Goal: Communication & Community: Answer question/provide support

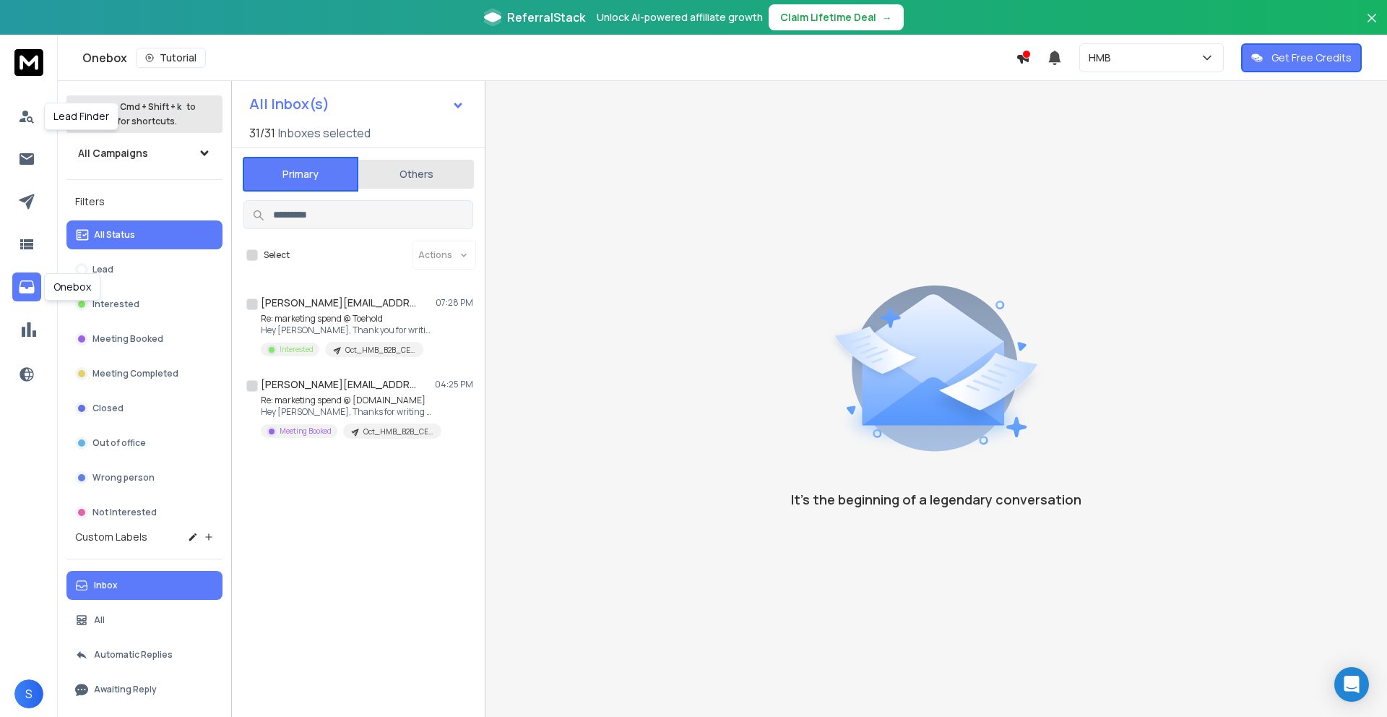
scroll to position [149, 0]
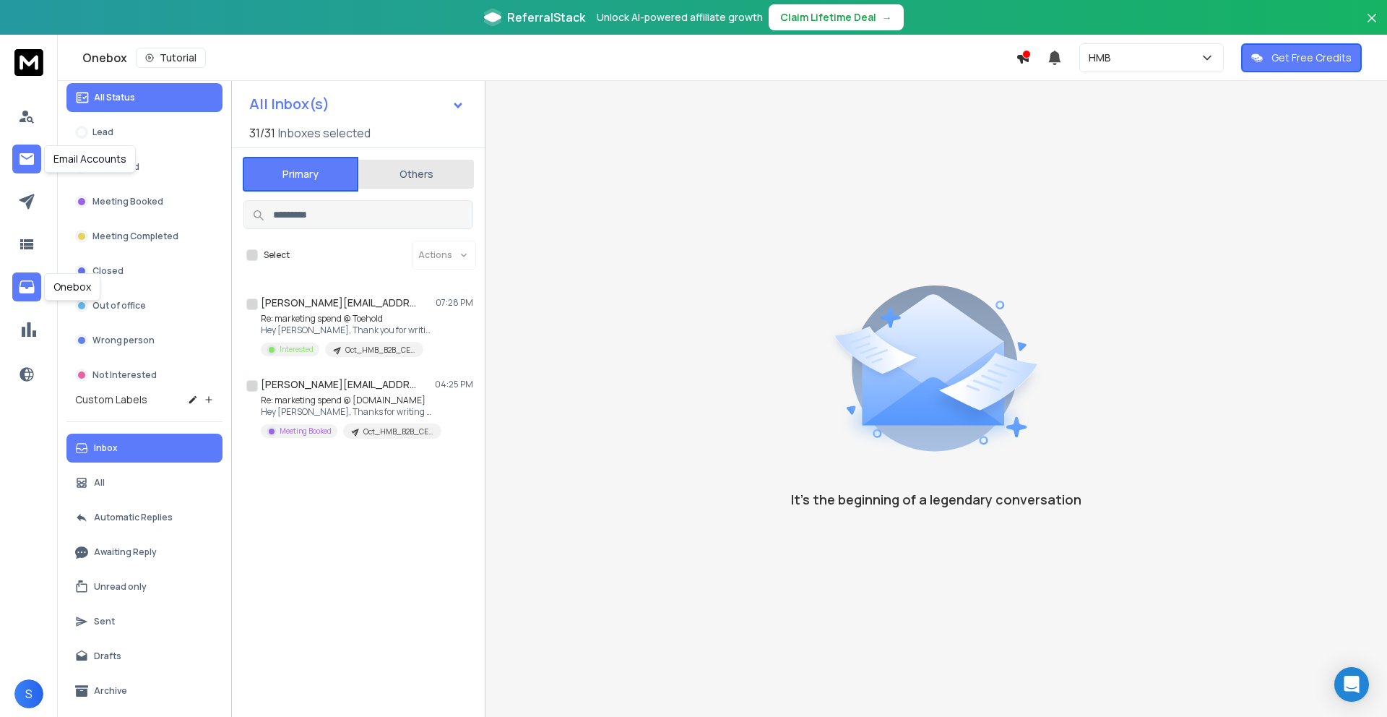
click at [29, 154] on icon at bounding box center [27, 159] width 14 height 12
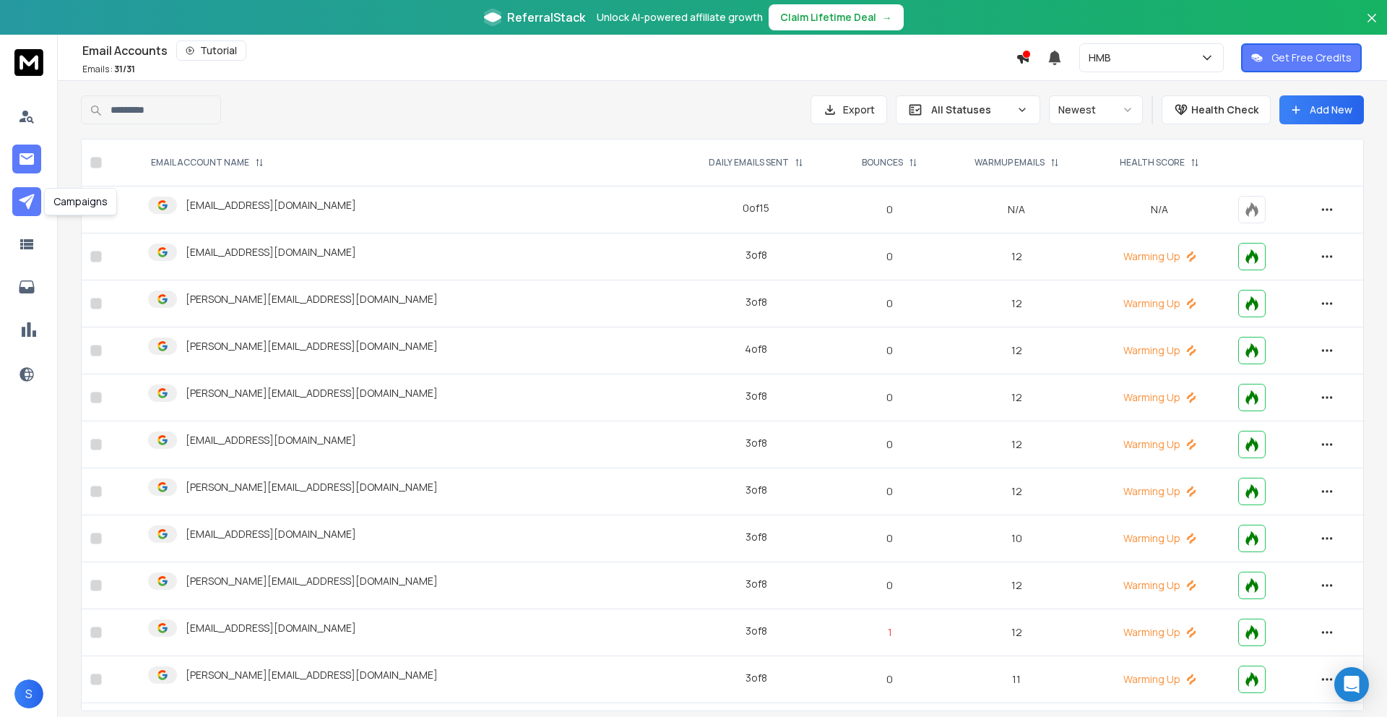
click at [29, 199] on icon at bounding box center [26, 201] width 15 height 15
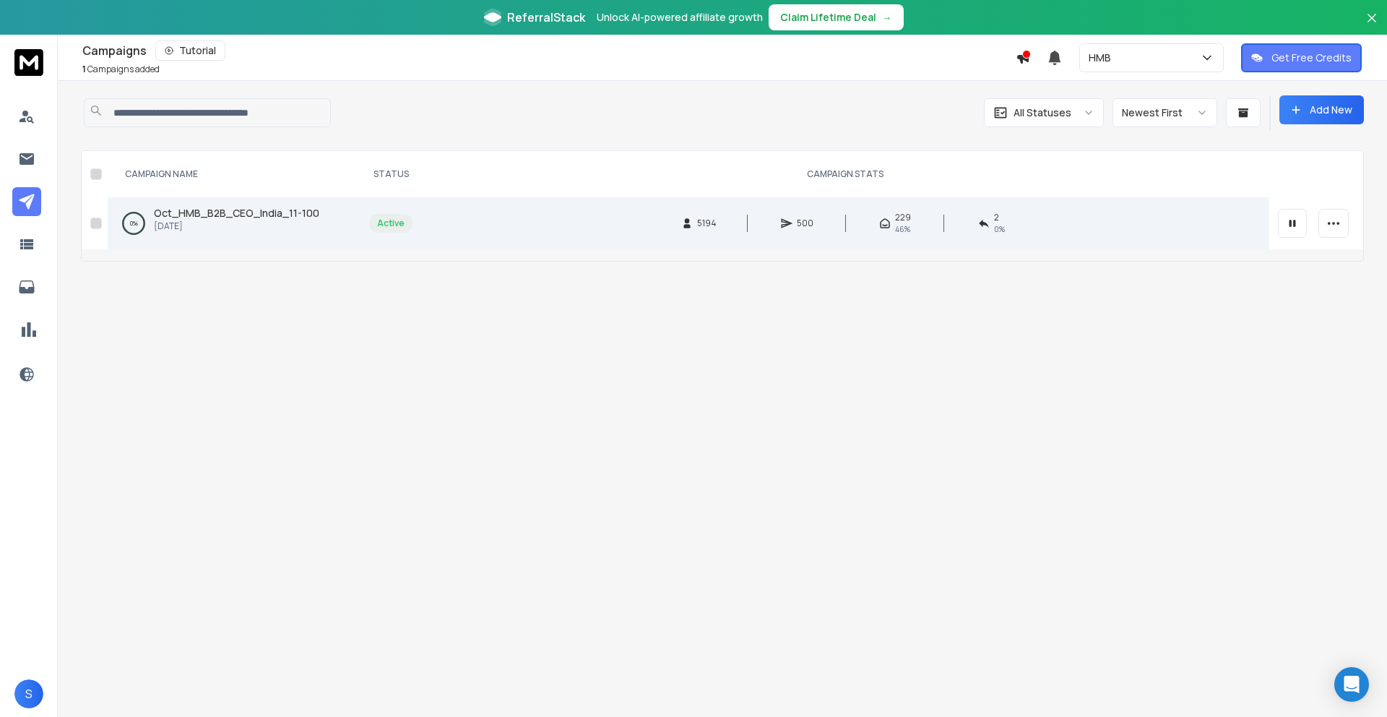
click at [320, 232] on div "0 % Oct_HMB_B2B_CEO_India_11-100 [DATE]" at bounding box center [234, 223] width 224 height 35
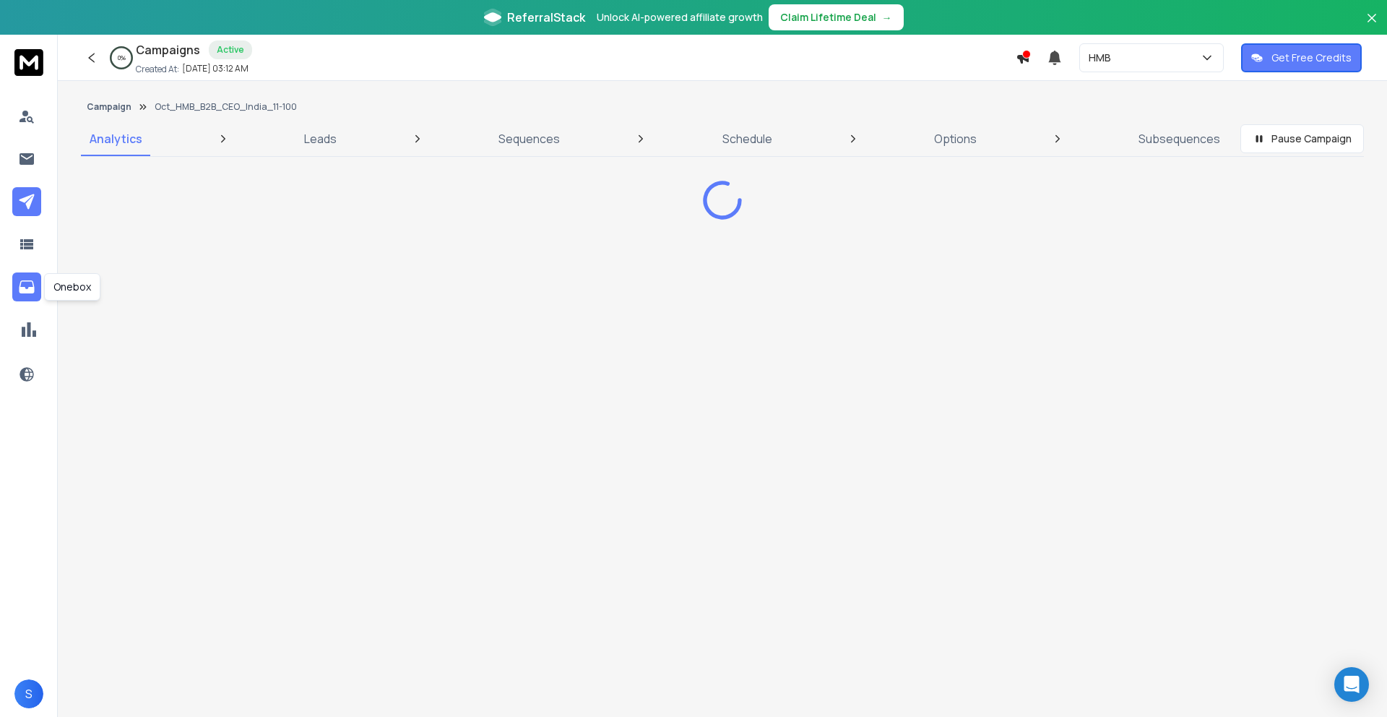
click at [38, 288] on link at bounding box center [26, 286] width 29 height 29
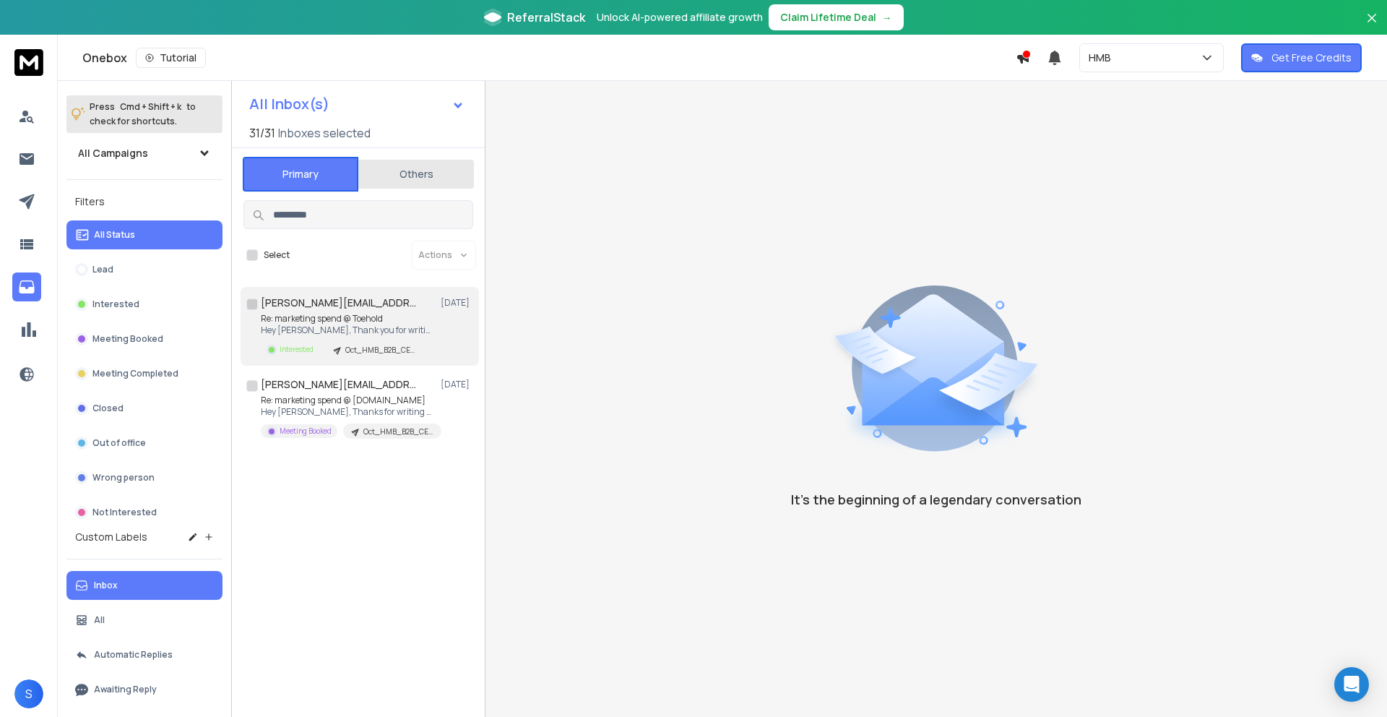
click at [358, 329] on p "Hey [PERSON_NAME], Thank you for writing" at bounding box center [347, 330] width 173 height 12
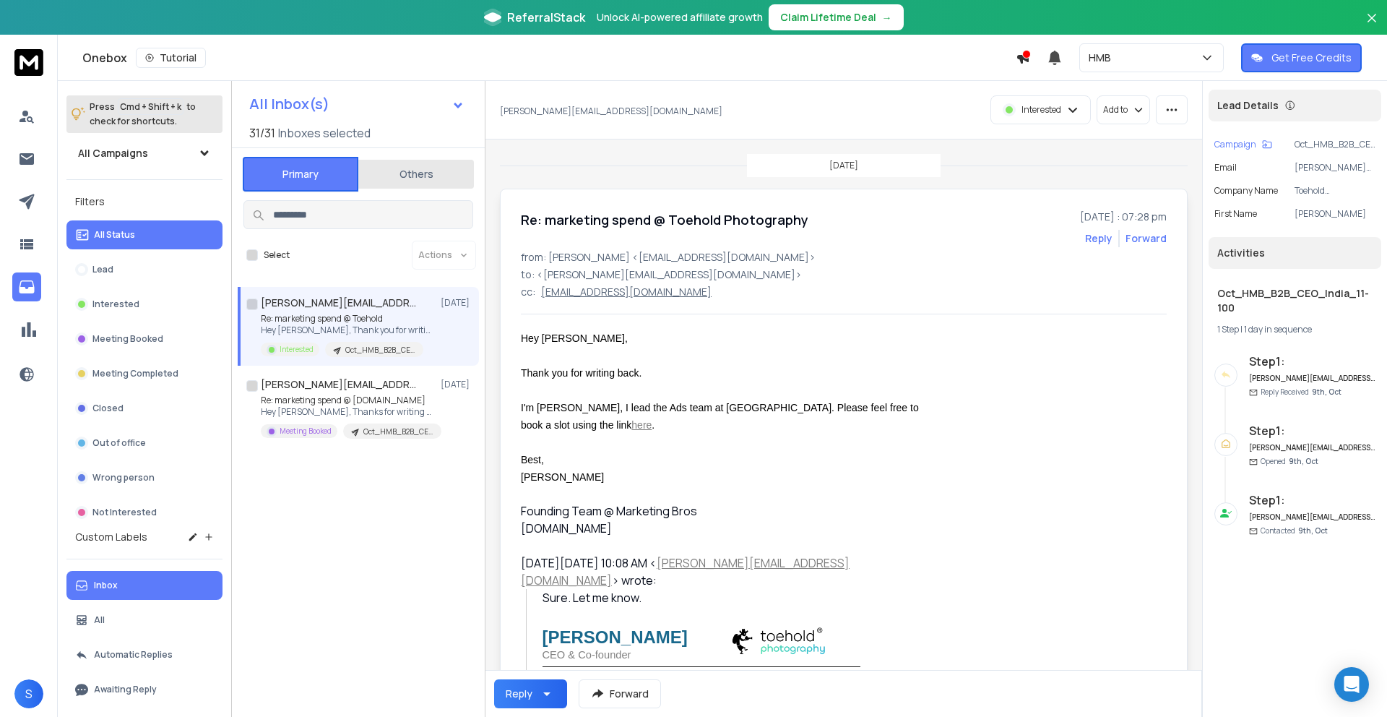
click at [543, 695] on icon "button" at bounding box center [546, 693] width 17 height 17
click at [535, 624] on p "Reply" at bounding box center [532, 628] width 27 height 14
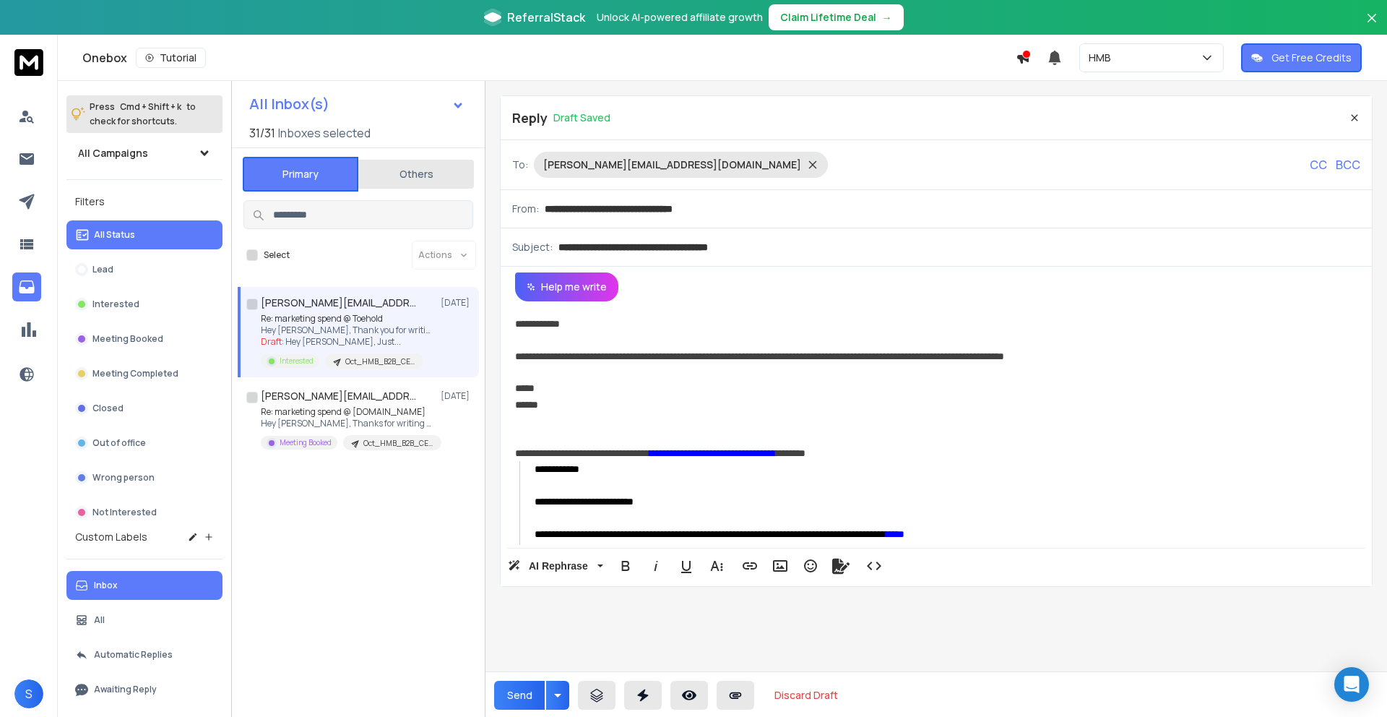
click at [926, 404] on div "**********" at bounding box center [936, 423] width 871 height 244
click at [1056, 354] on div "**********" at bounding box center [934, 356] width 838 height 16
click at [529, 702] on button "Send" at bounding box center [519, 695] width 51 height 29
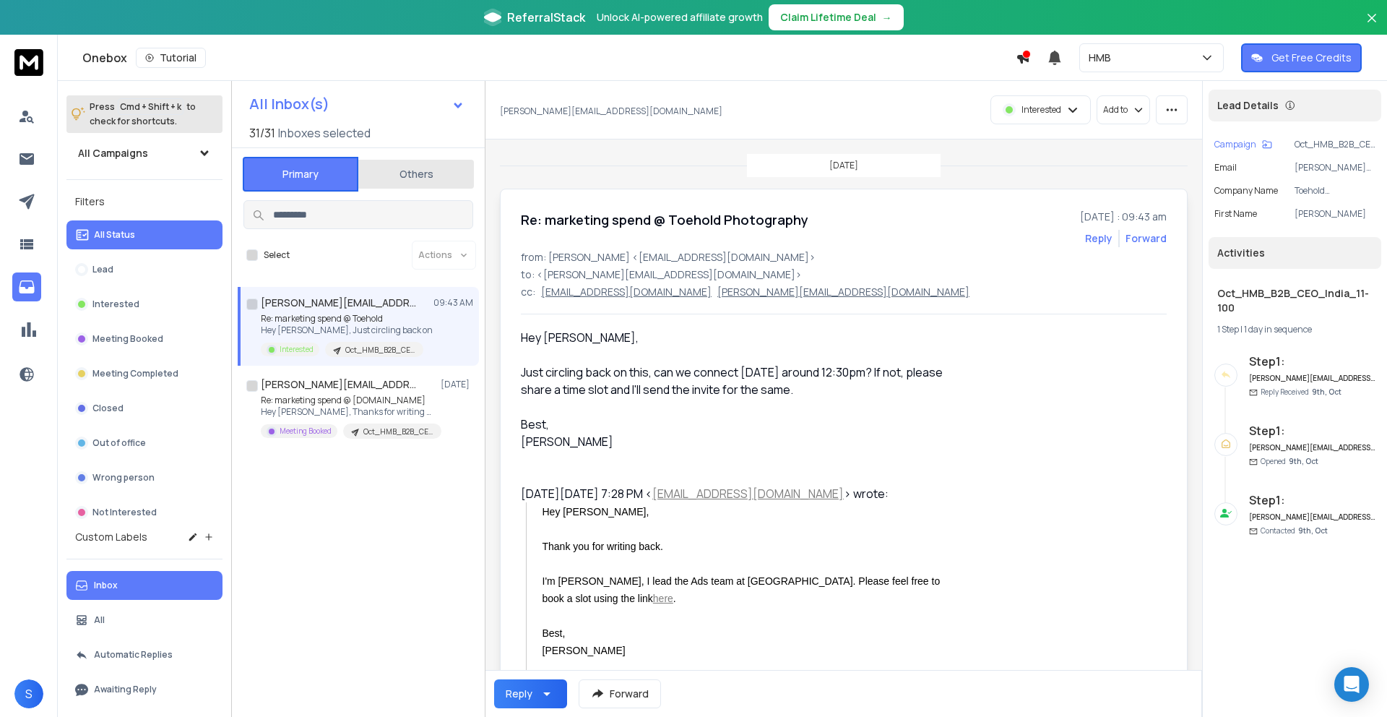
click at [622, 442] on div "[PERSON_NAME]" at bounding box center [732, 441] width 422 height 17
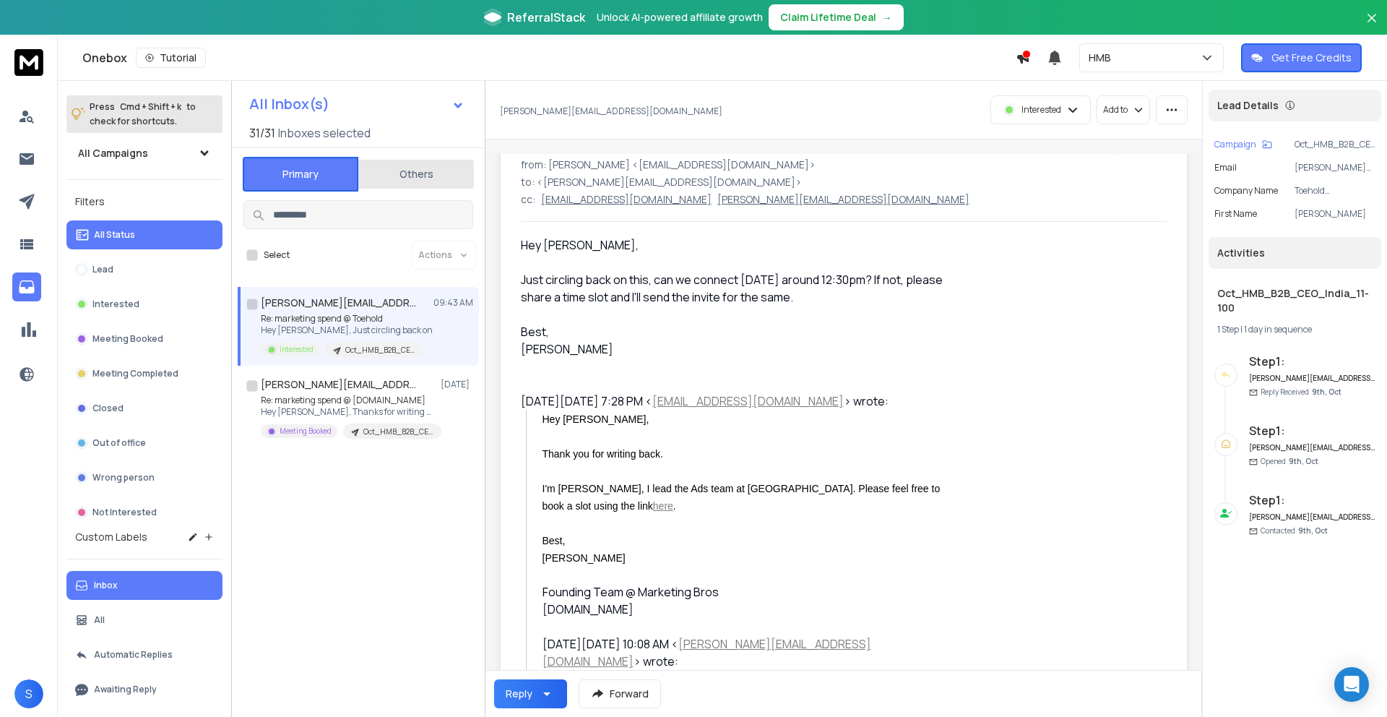
scroll to position [87, 0]
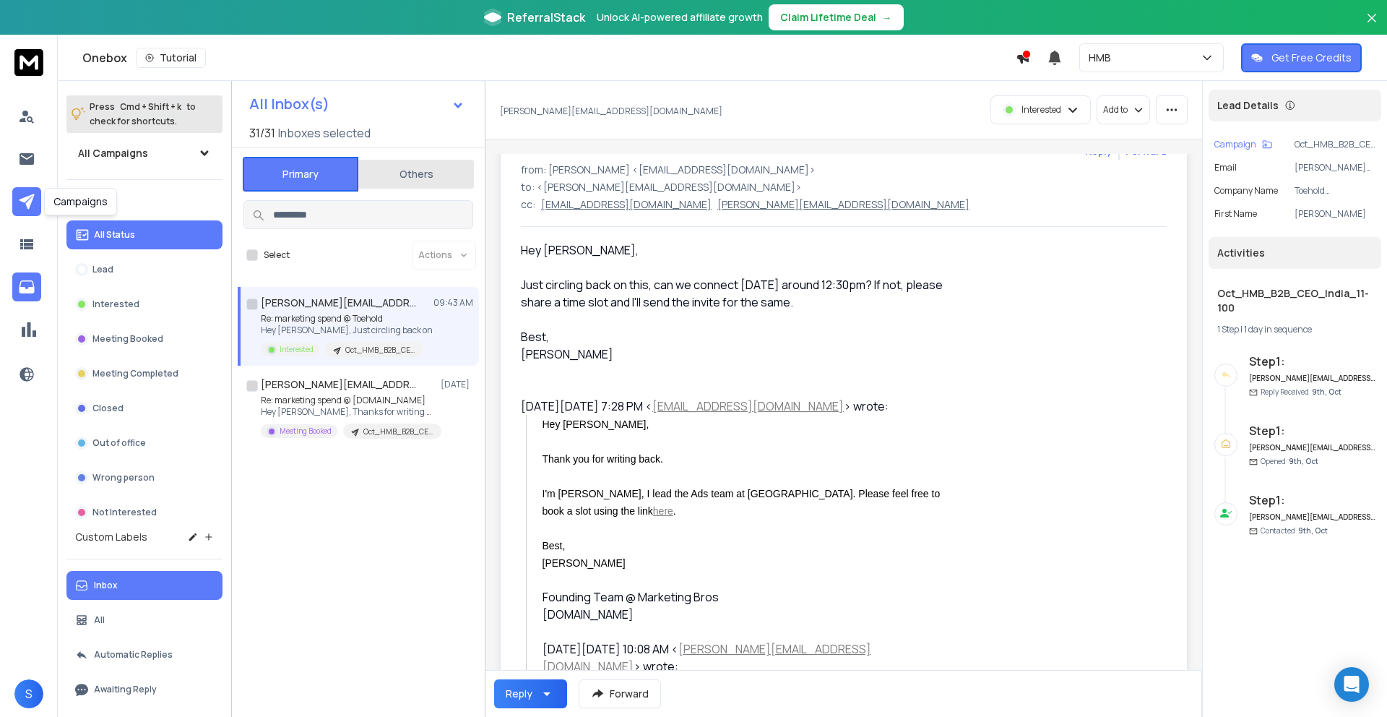
click at [39, 189] on link at bounding box center [26, 201] width 29 height 29
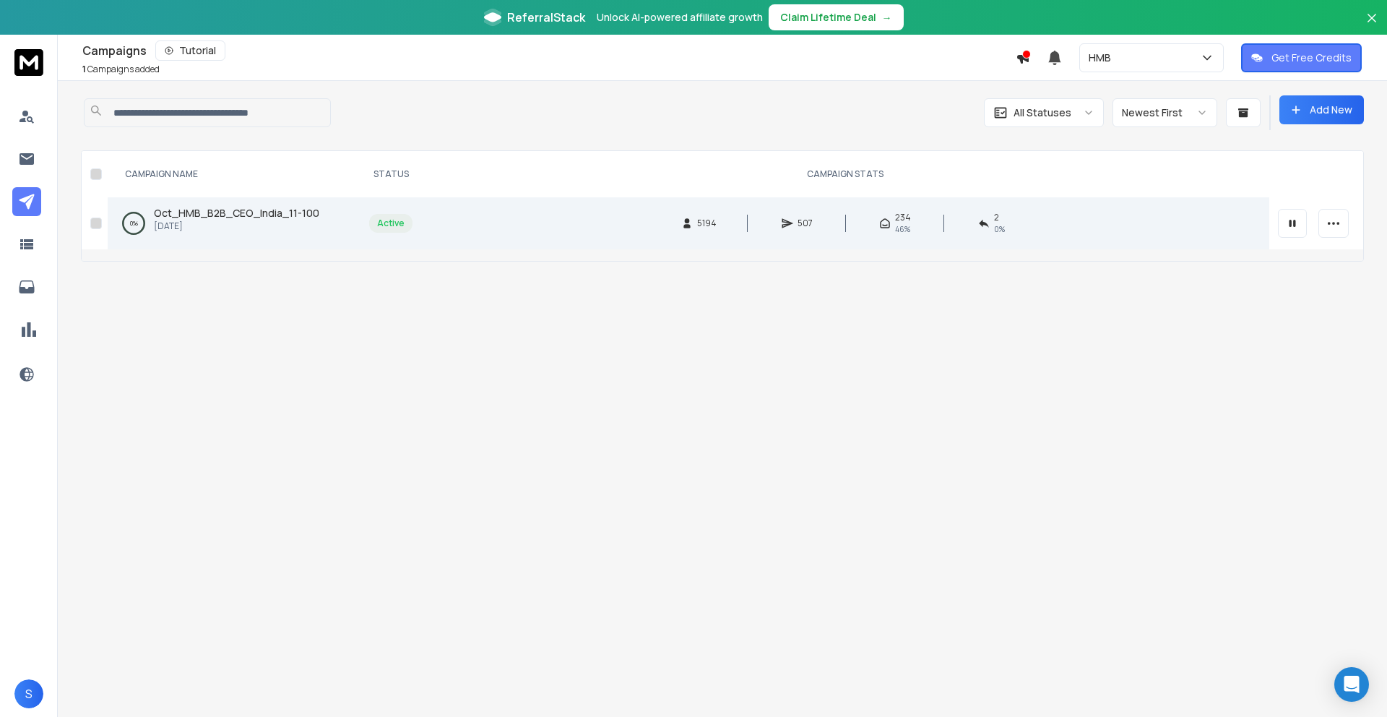
click at [507, 224] on div "5194 507 234 46 % 2 0 %" at bounding box center [845, 223] width 831 height 23
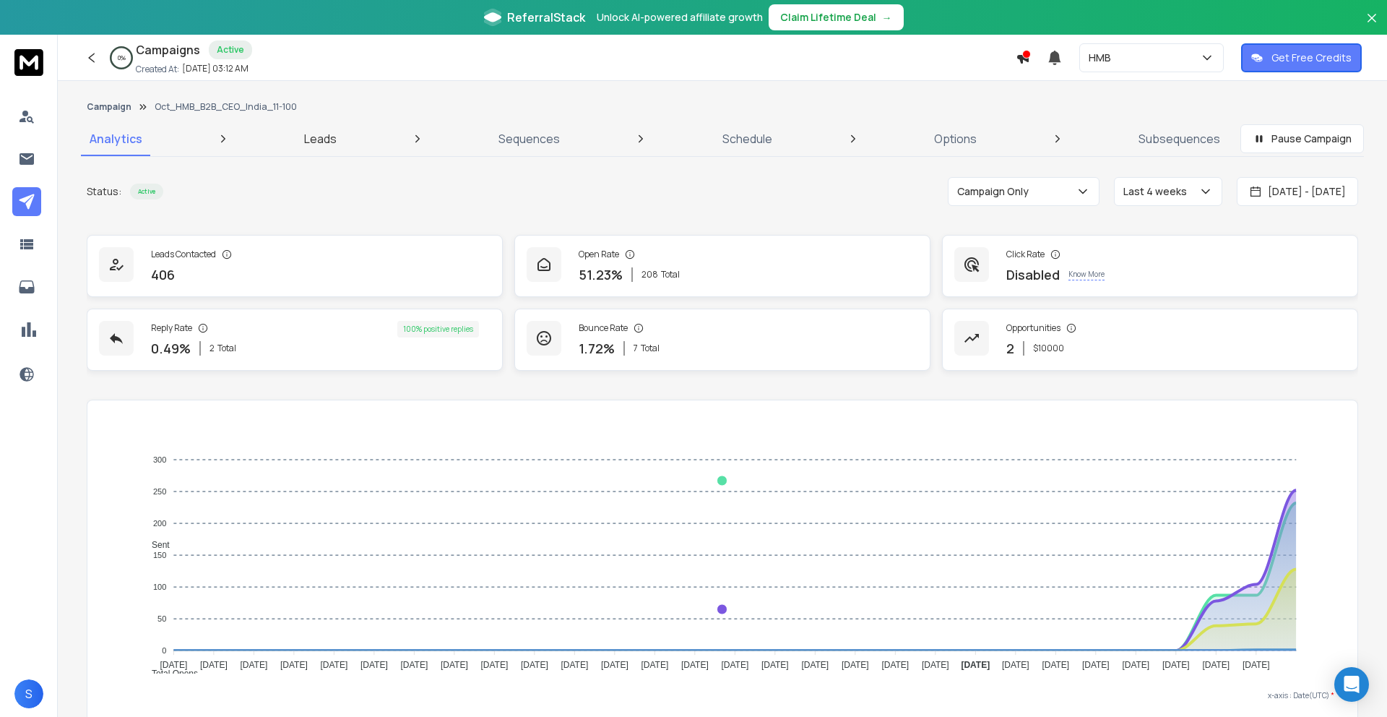
click at [322, 142] on p "Leads" at bounding box center [320, 138] width 33 height 17
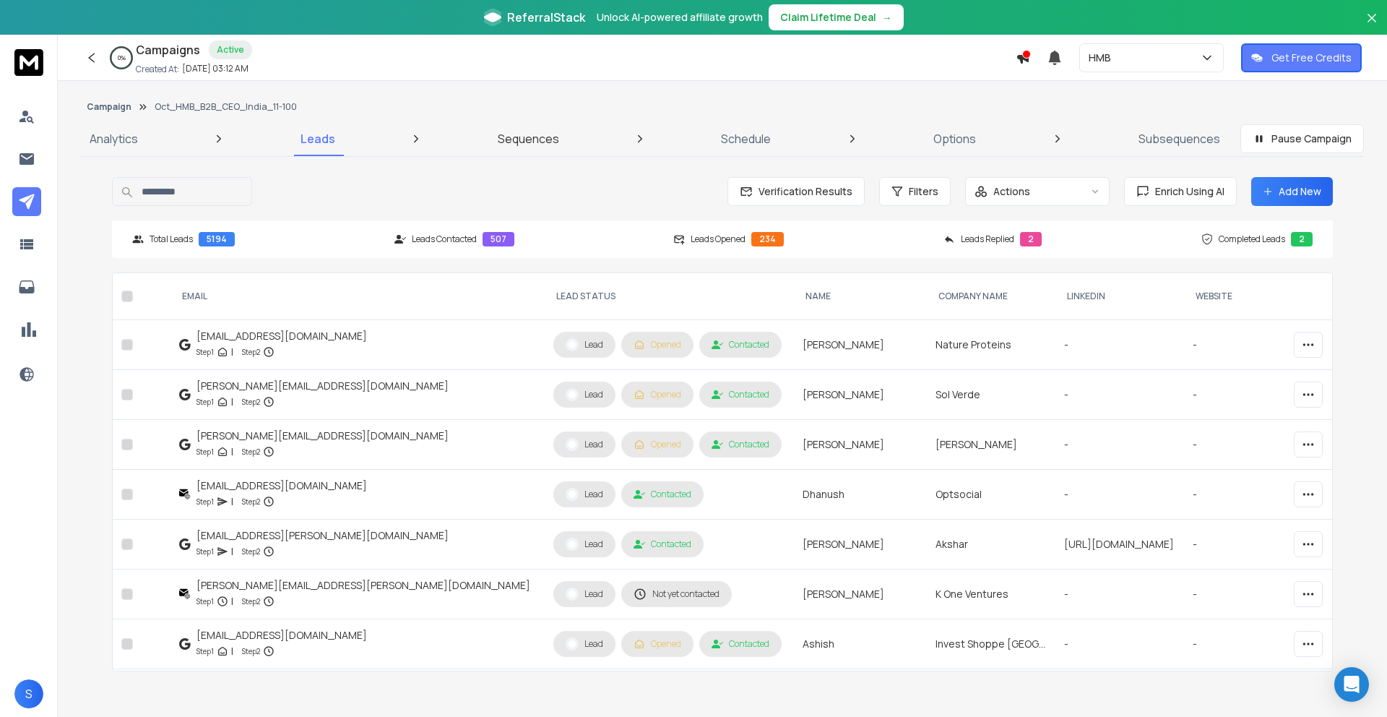
click at [512, 136] on p "Sequences" at bounding box center [528, 138] width 61 height 17
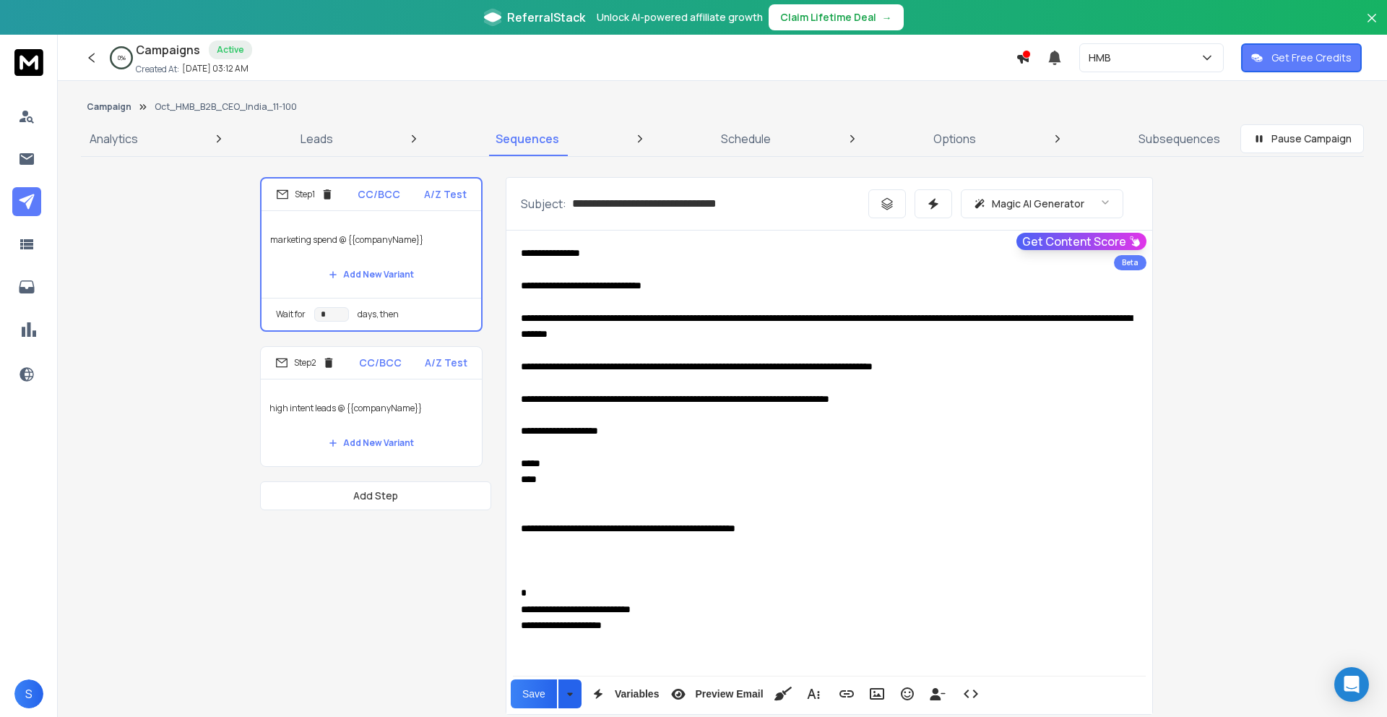
click at [707, 145] on div "Analytics Leads Sequences Schedule Options Subsequences" at bounding box center [655, 138] width 1148 height 35
click at [731, 146] on p "Schedule" at bounding box center [746, 138] width 50 height 17
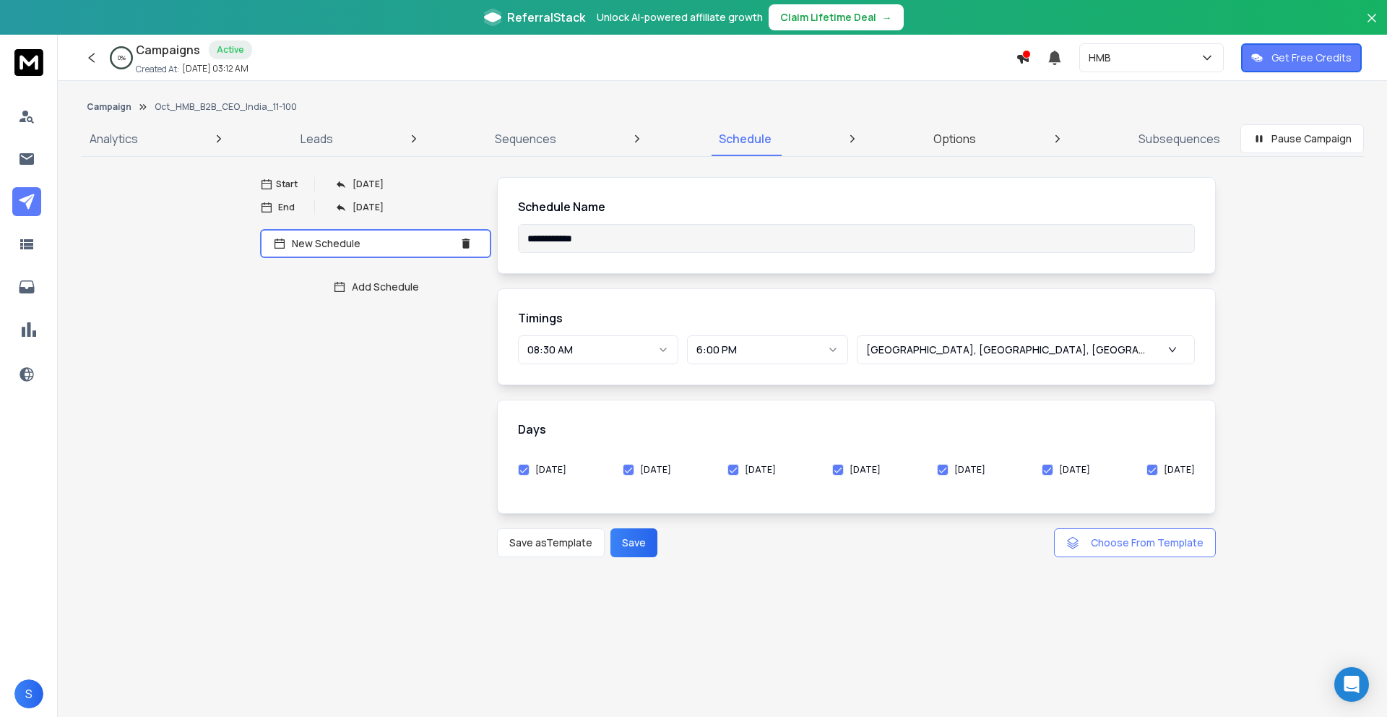
click at [961, 146] on p "Options" at bounding box center [955, 138] width 43 height 17
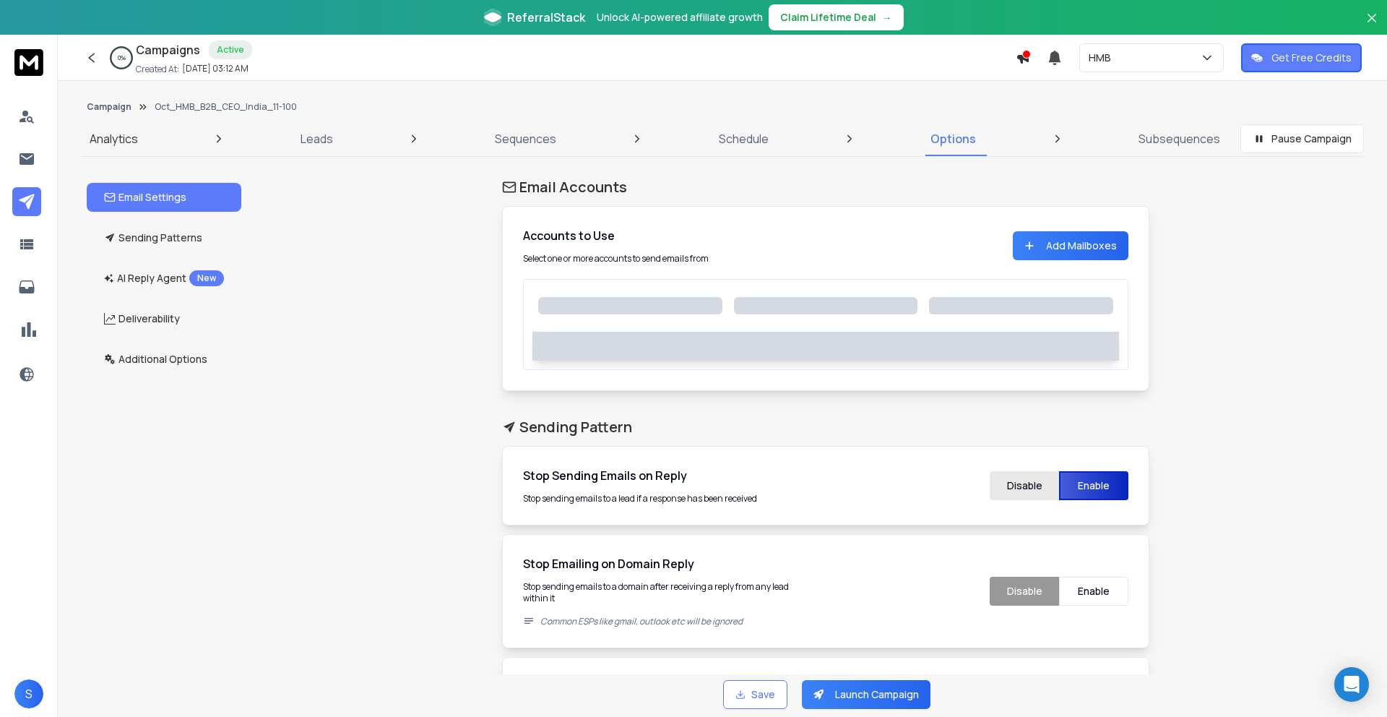
click at [147, 144] on link "Analytics" at bounding box center [114, 138] width 66 height 35
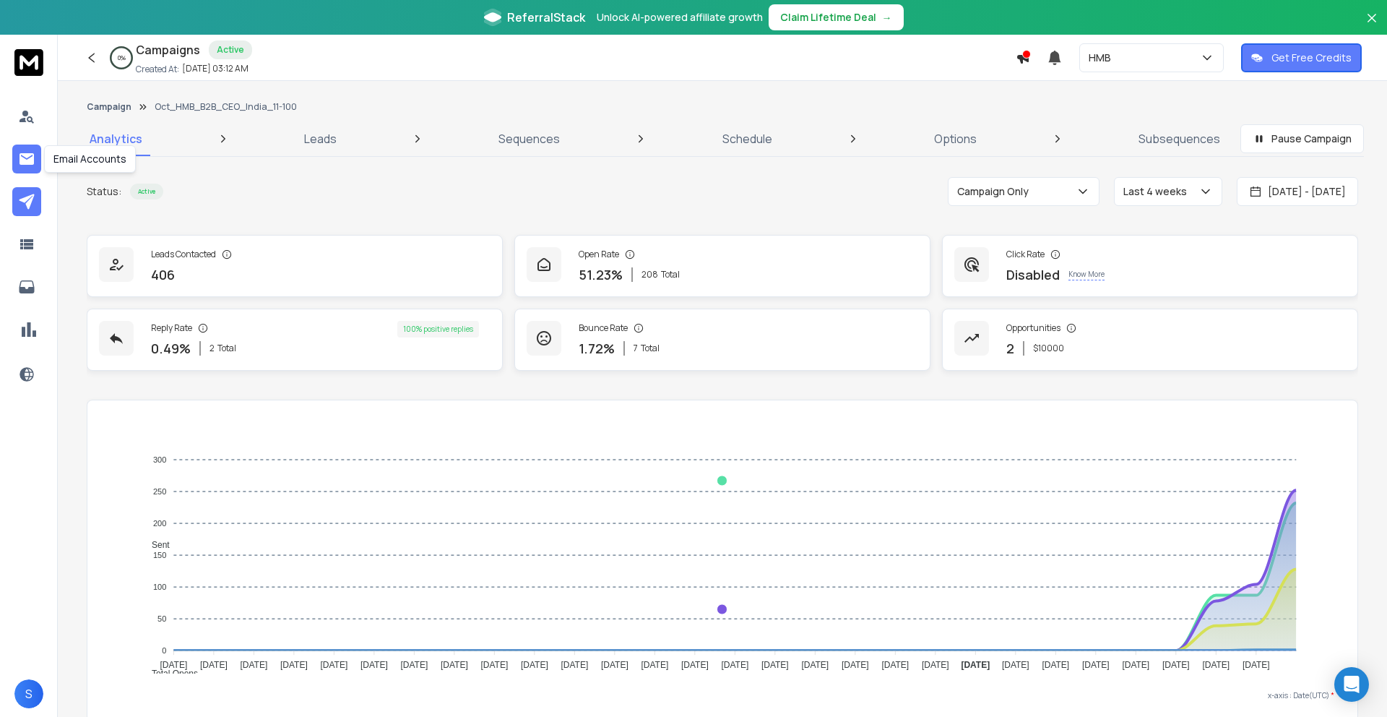
click at [29, 160] on icon at bounding box center [27, 159] width 14 height 12
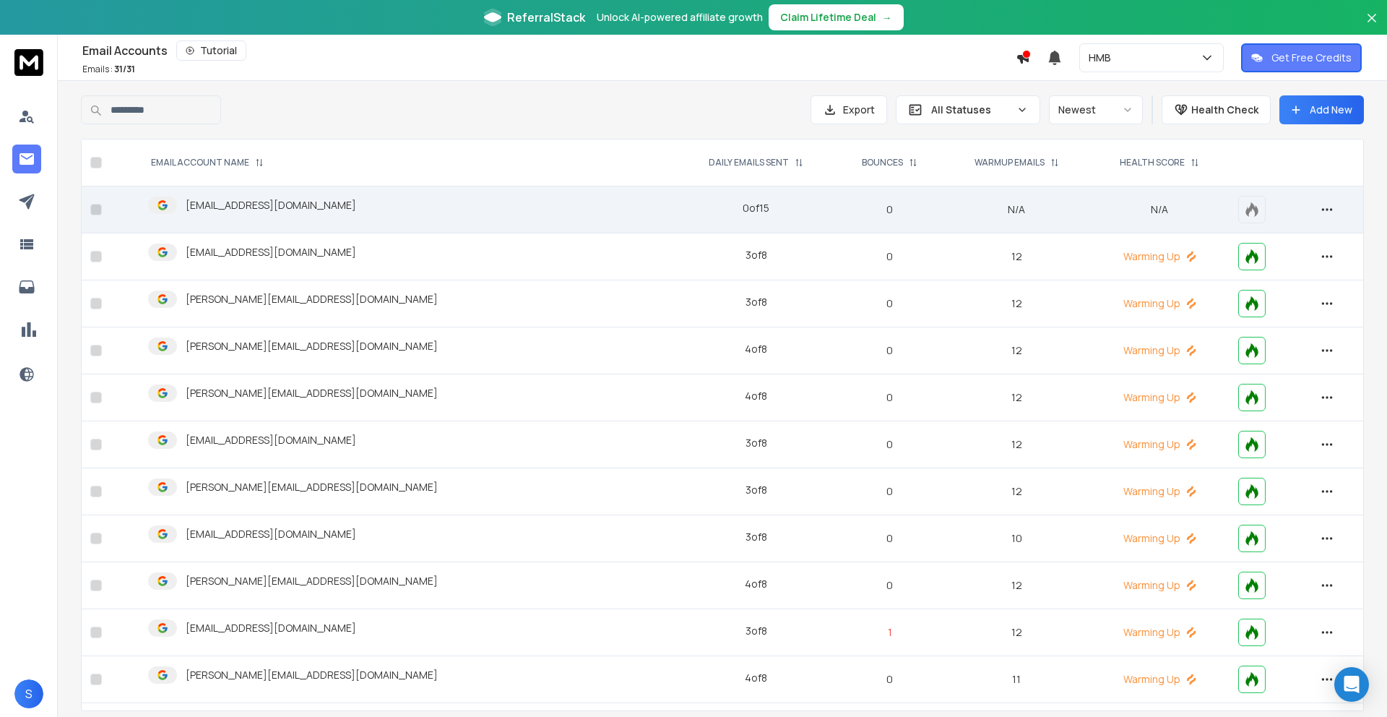
click at [421, 201] on div "[EMAIL_ADDRESS][DOMAIN_NAME]" at bounding box center [408, 205] width 520 height 17
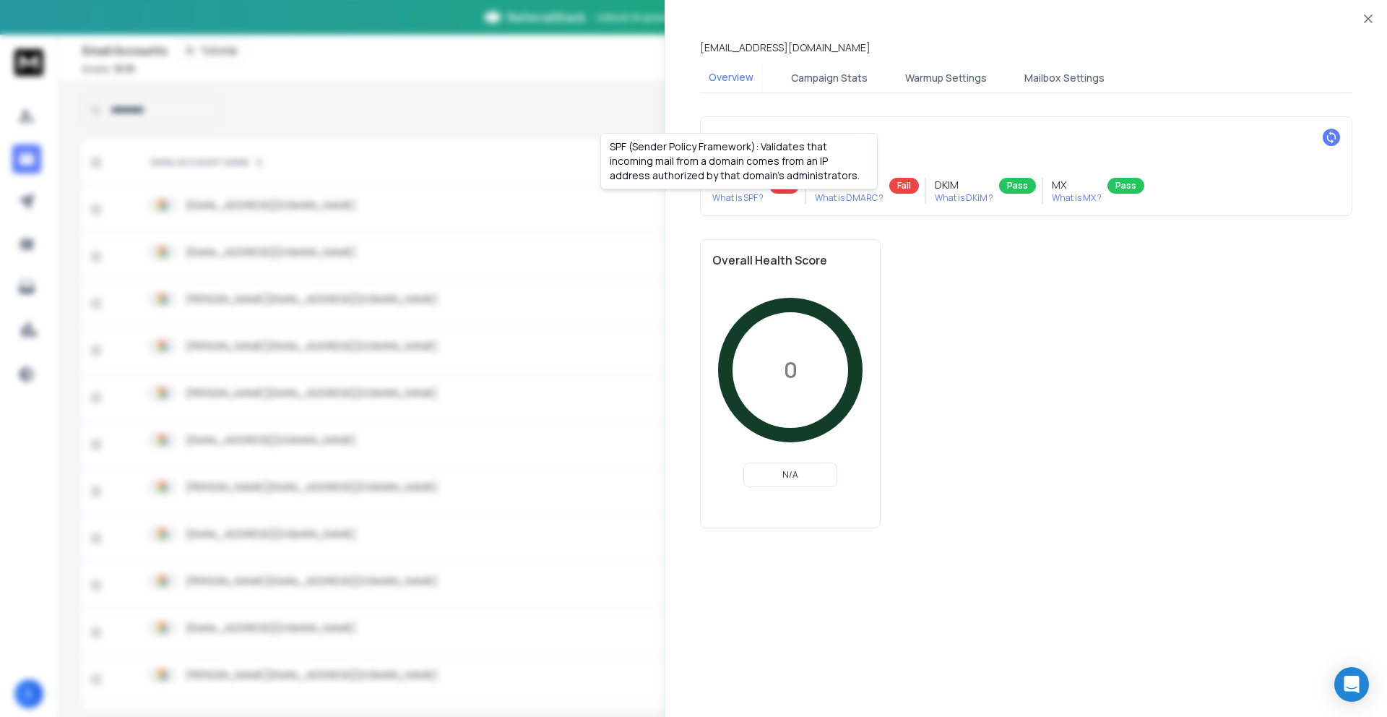
click at [740, 199] on p "What is SPF ?" at bounding box center [738, 198] width 51 height 12
click at [1365, 19] on icon "button" at bounding box center [1368, 18] width 7 height 7
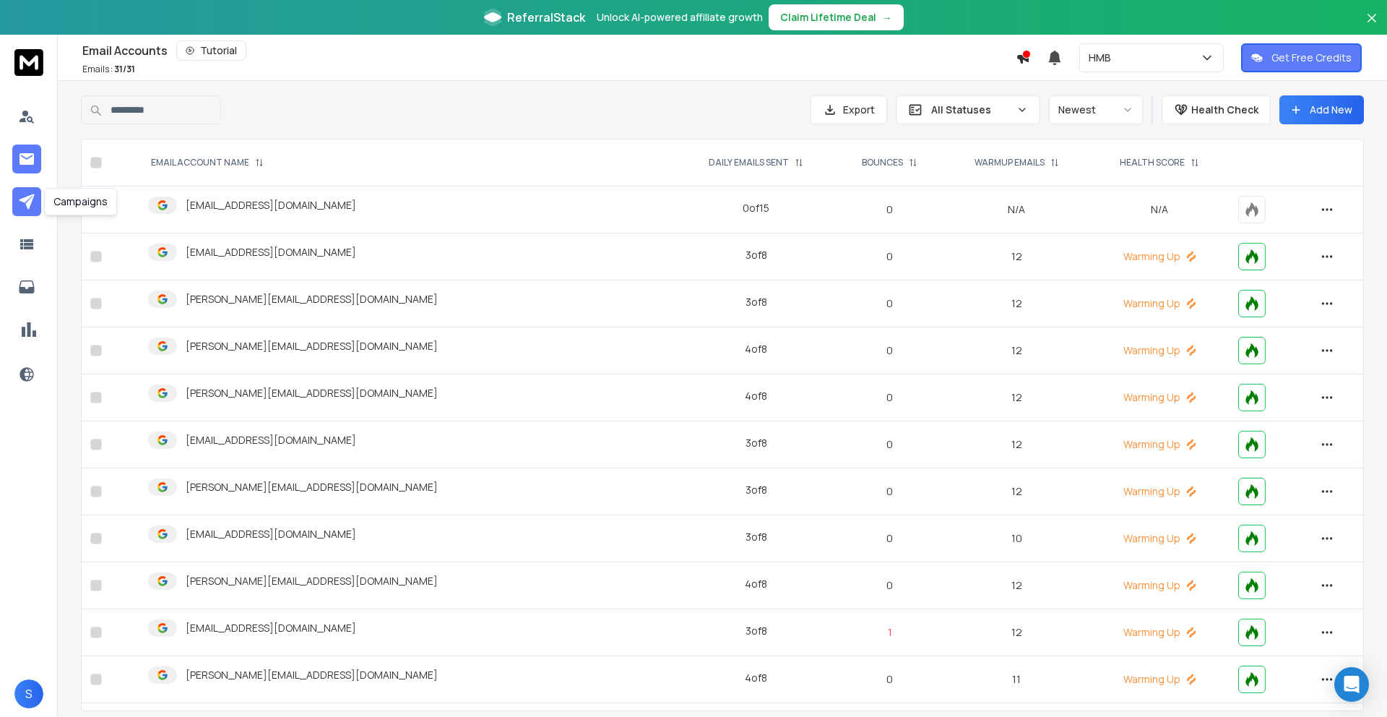
click at [29, 199] on icon at bounding box center [26, 201] width 17 height 17
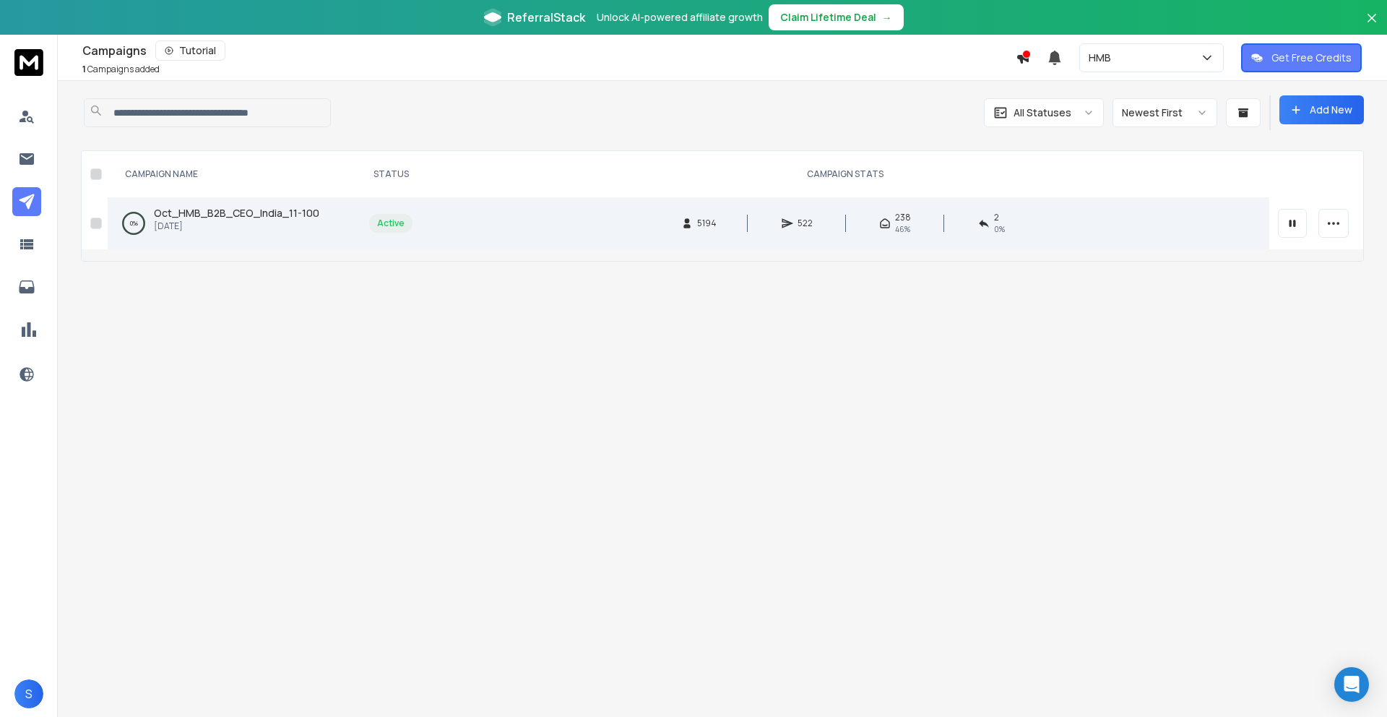
click at [532, 229] on div "5194 522 238 46 % 2 0 %" at bounding box center [845, 223] width 831 height 23
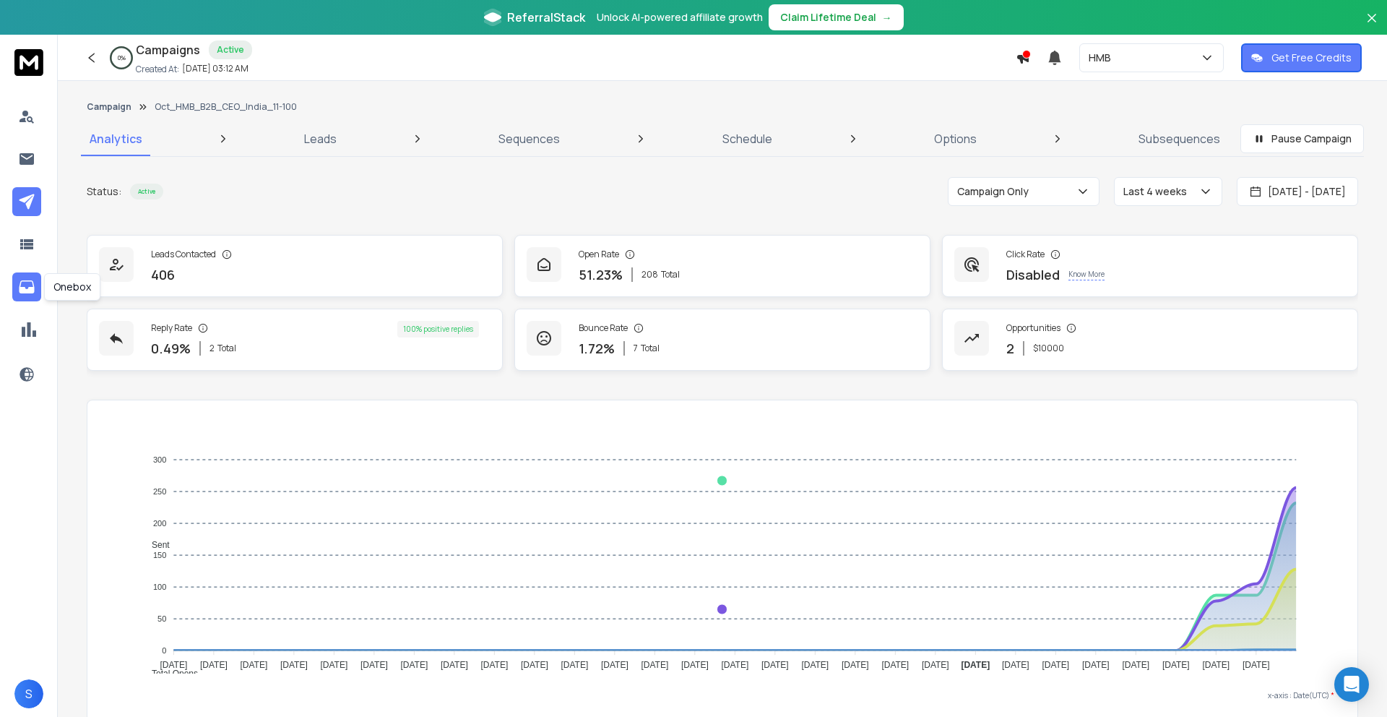
click at [16, 298] on link at bounding box center [26, 286] width 29 height 29
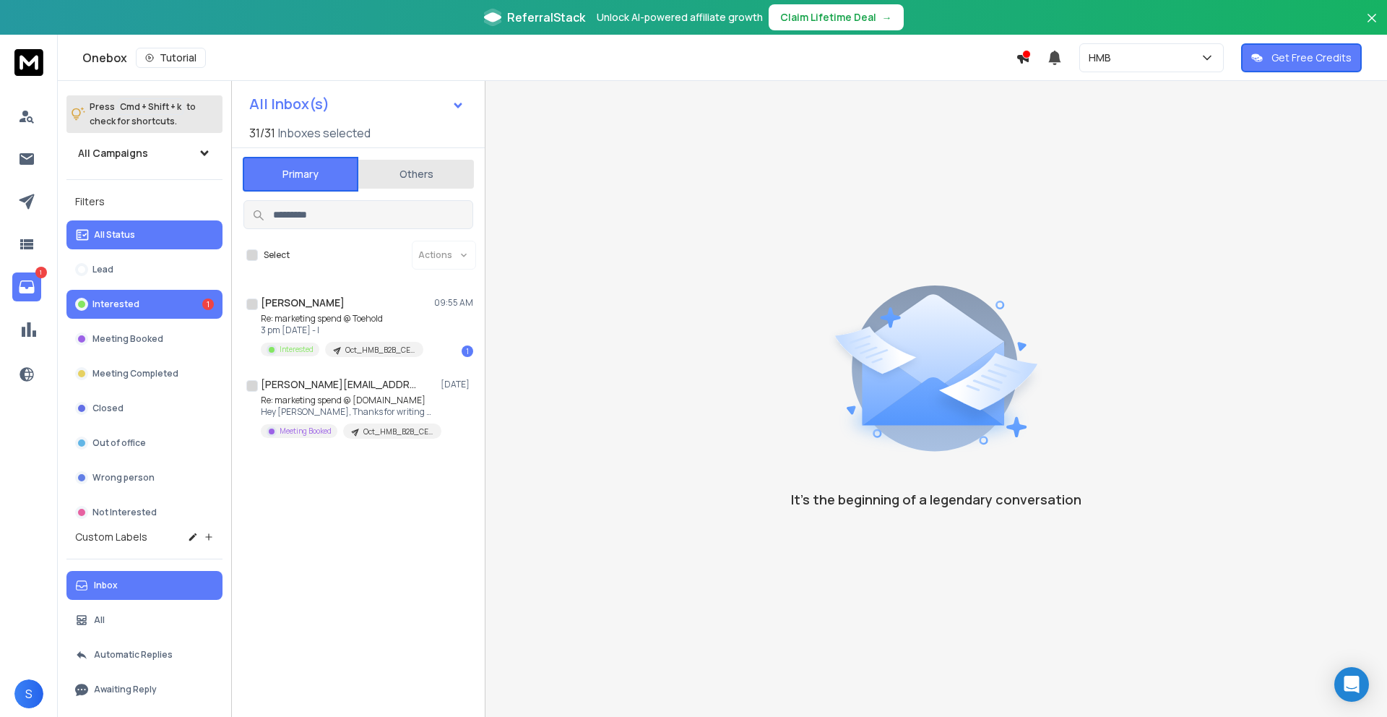
click at [176, 297] on button "Interested 1" at bounding box center [144, 304] width 156 height 29
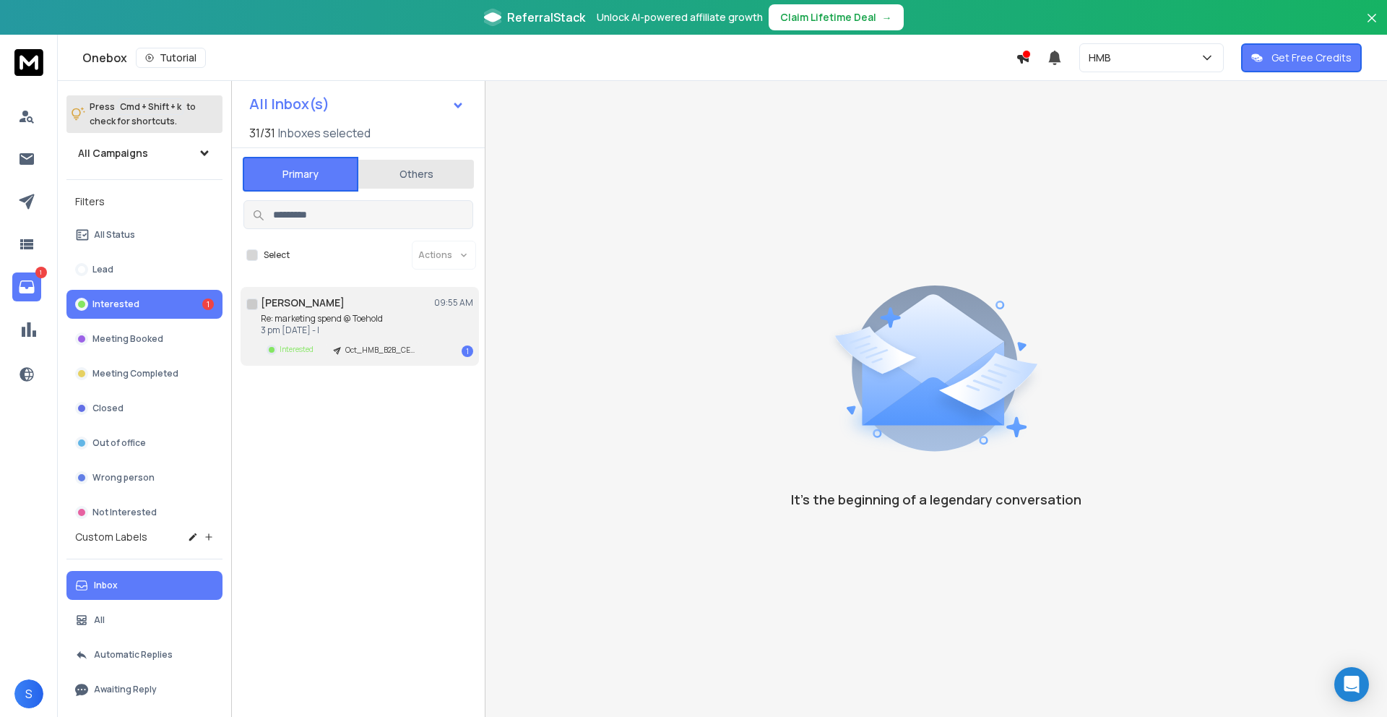
click at [321, 322] on p "Re: marketing spend @ Toehold" at bounding box center [342, 319] width 163 height 12
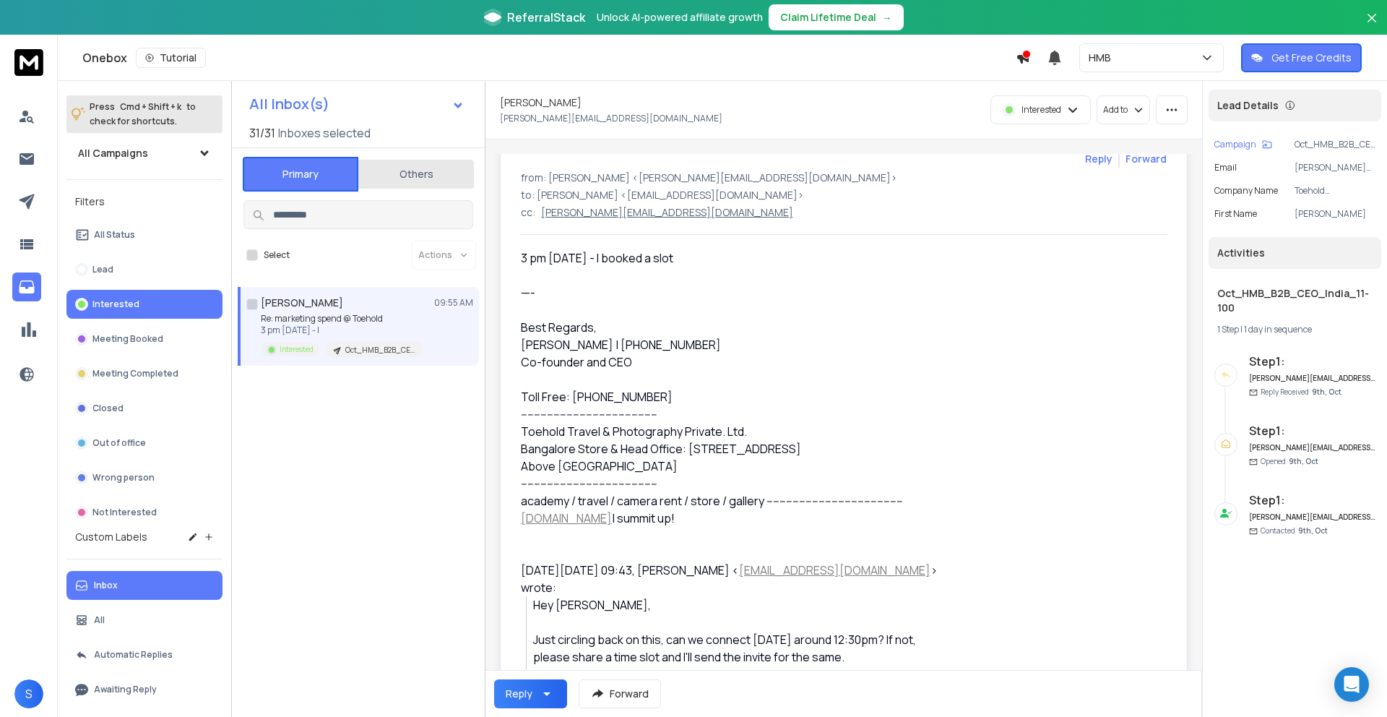
scroll to position [80, 0]
click at [277, 351] on div "Interested" at bounding box center [290, 350] width 59 height 14
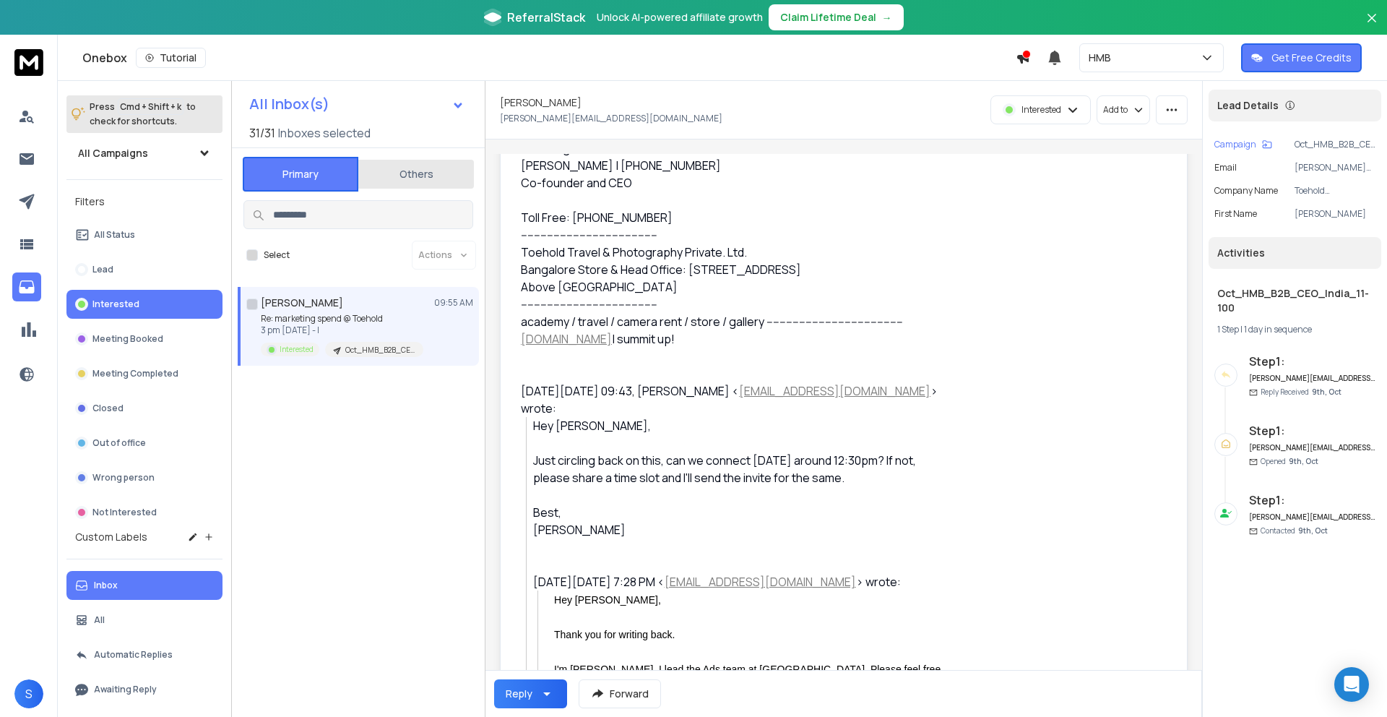
scroll to position [361, 0]
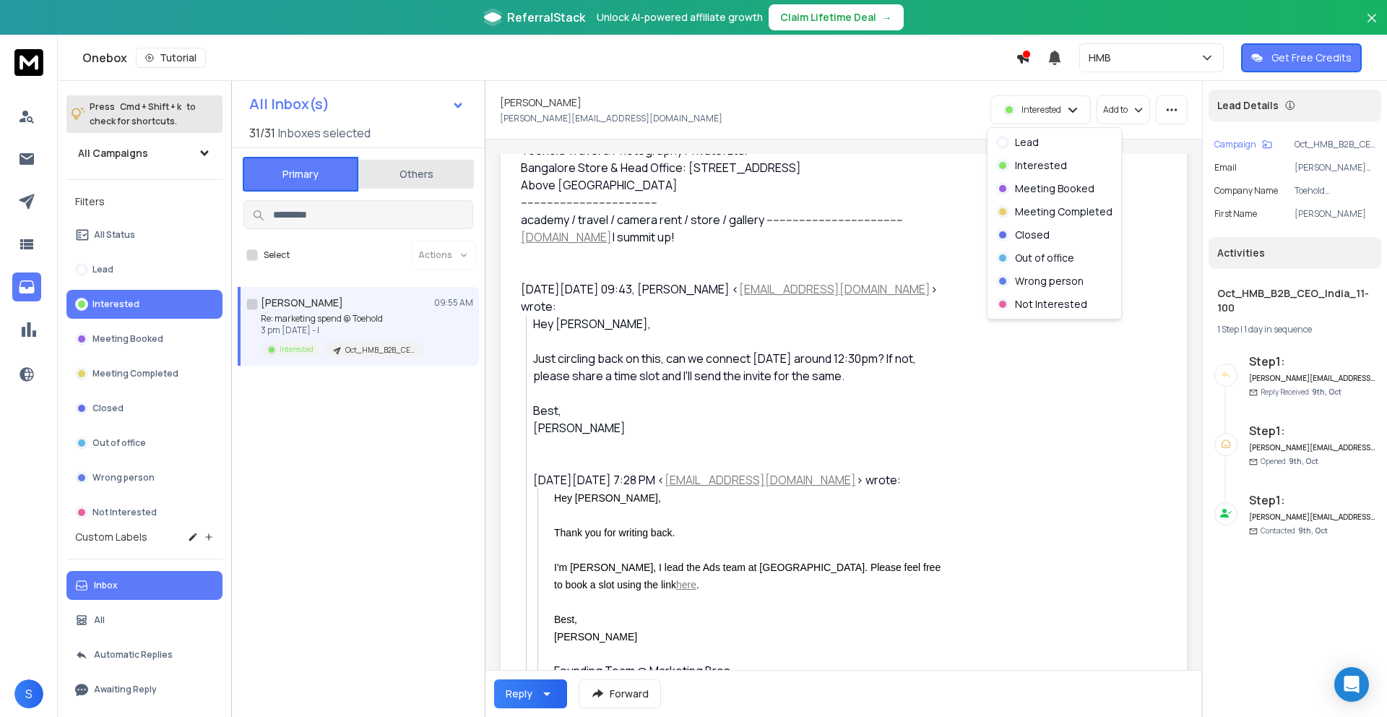
click at [1067, 106] on icon at bounding box center [1073, 110] width 12 height 12
click at [1038, 192] on p "Meeting Booked" at bounding box center [1054, 188] width 79 height 14
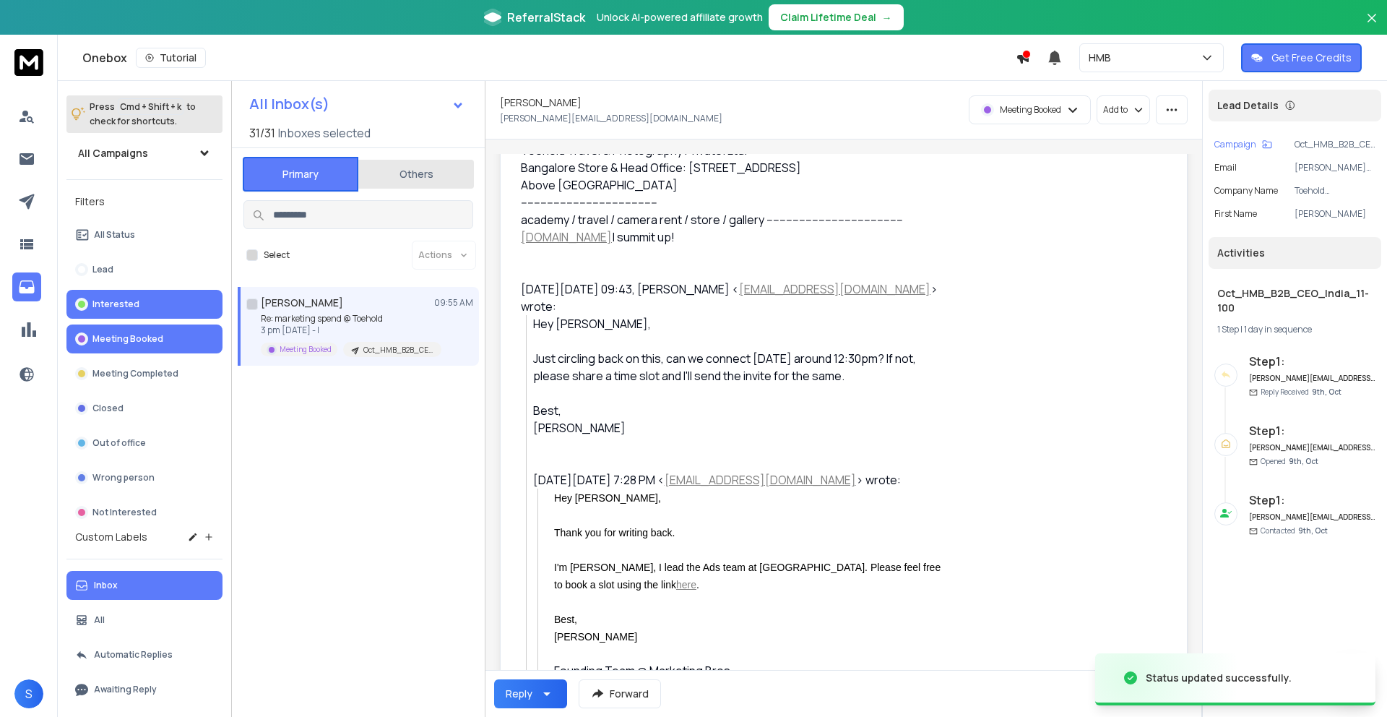
click at [163, 334] on button "Meeting Booked" at bounding box center [144, 338] width 156 height 29
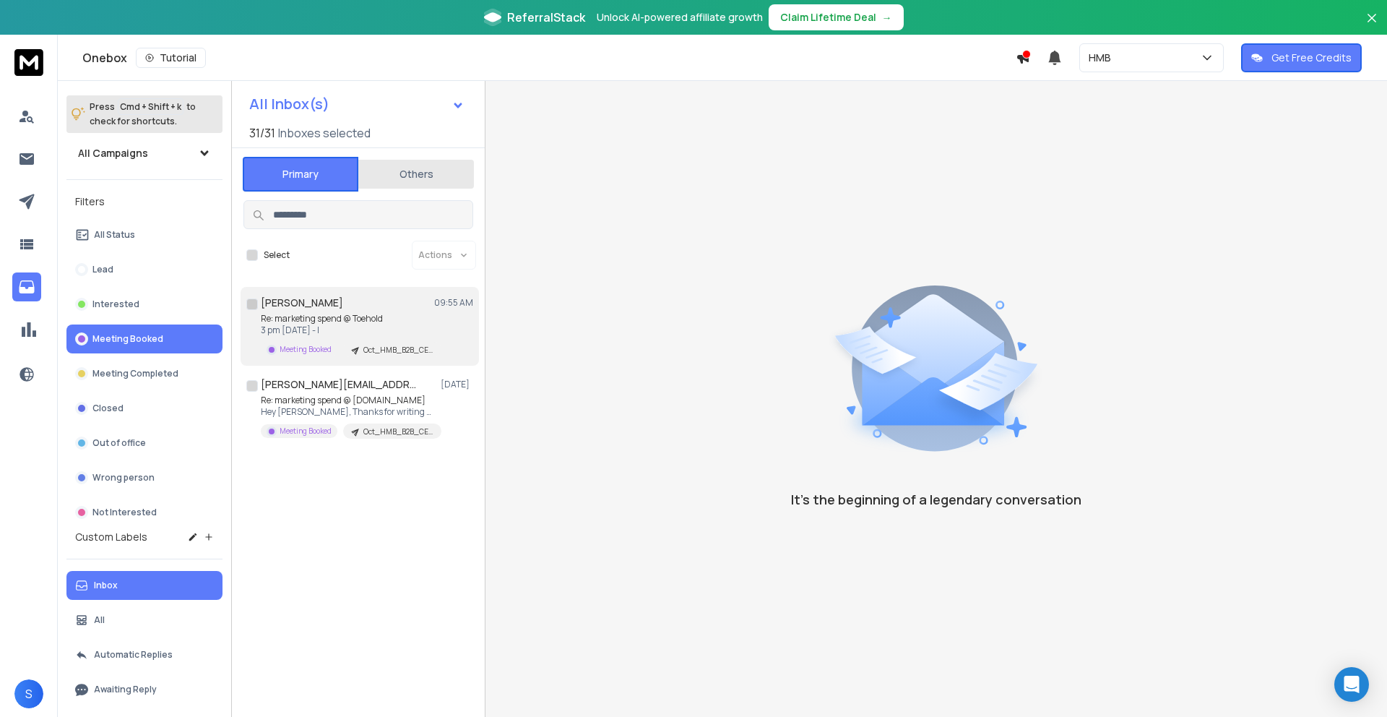
click at [305, 317] on p "Re: marketing spend @ Toehold" at bounding box center [347, 319] width 173 height 12
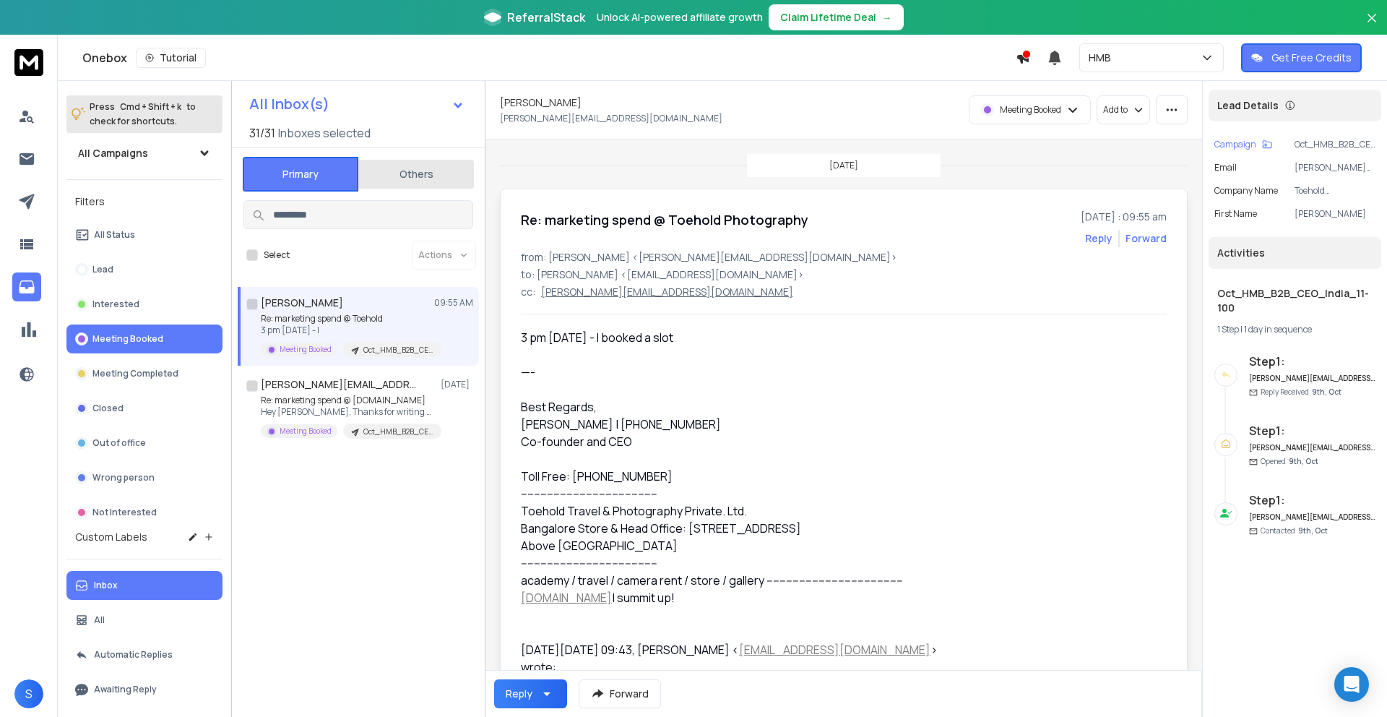
scroll to position [113, 0]
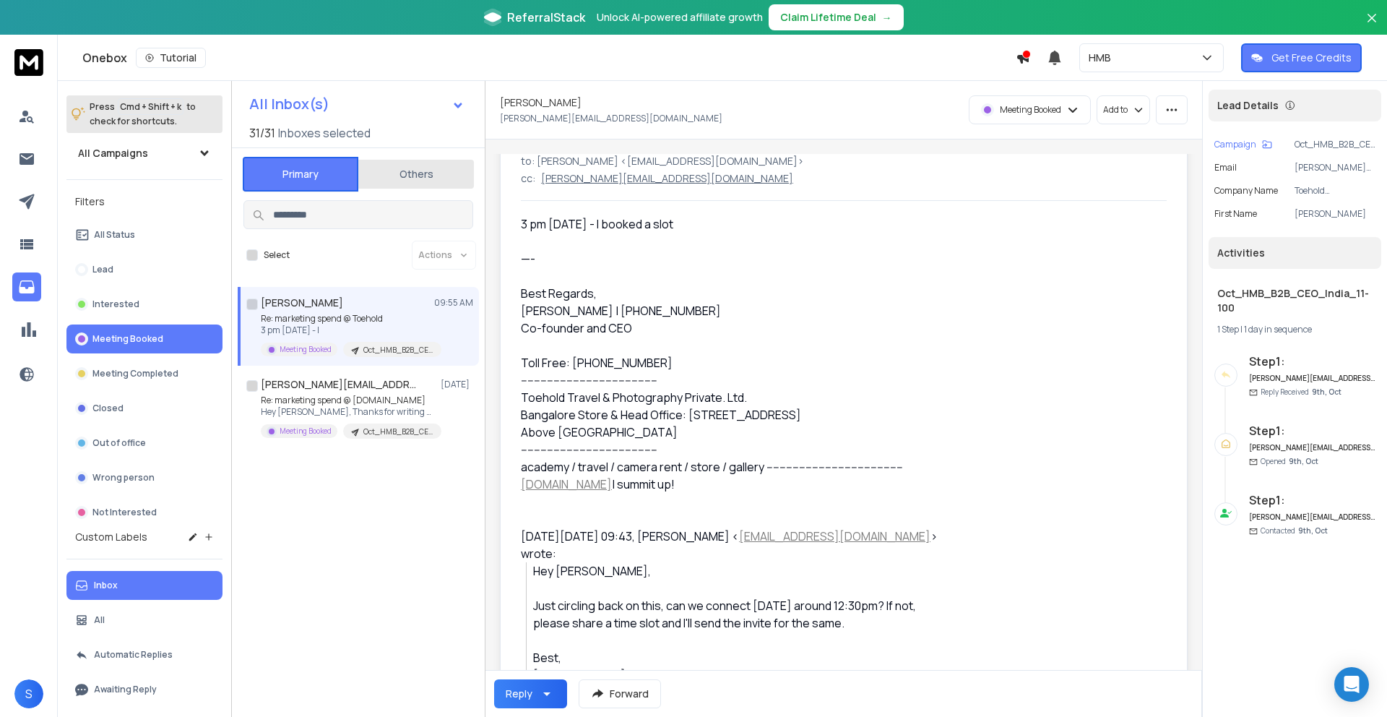
click at [533, 696] on div "Reply" at bounding box center [531, 693] width 50 height 17
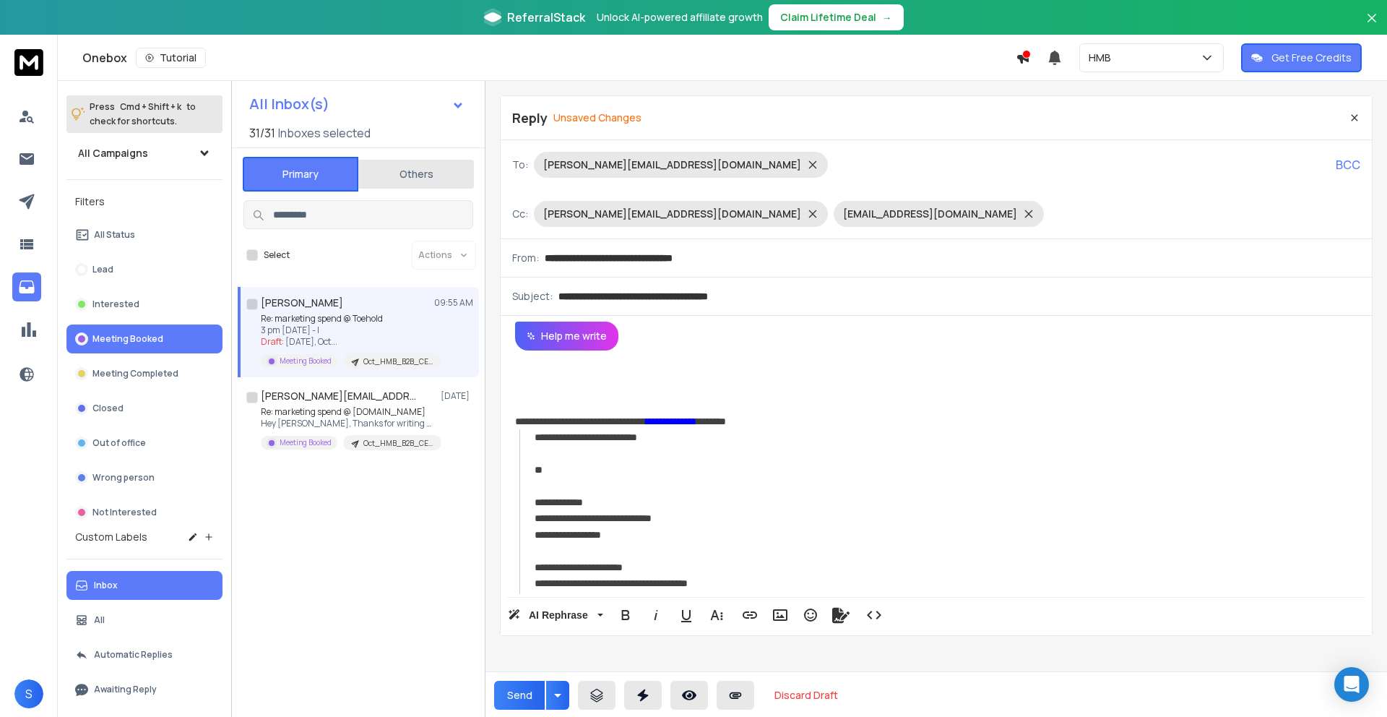
click at [1025, 212] on icon at bounding box center [1029, 214] width 8 height 8
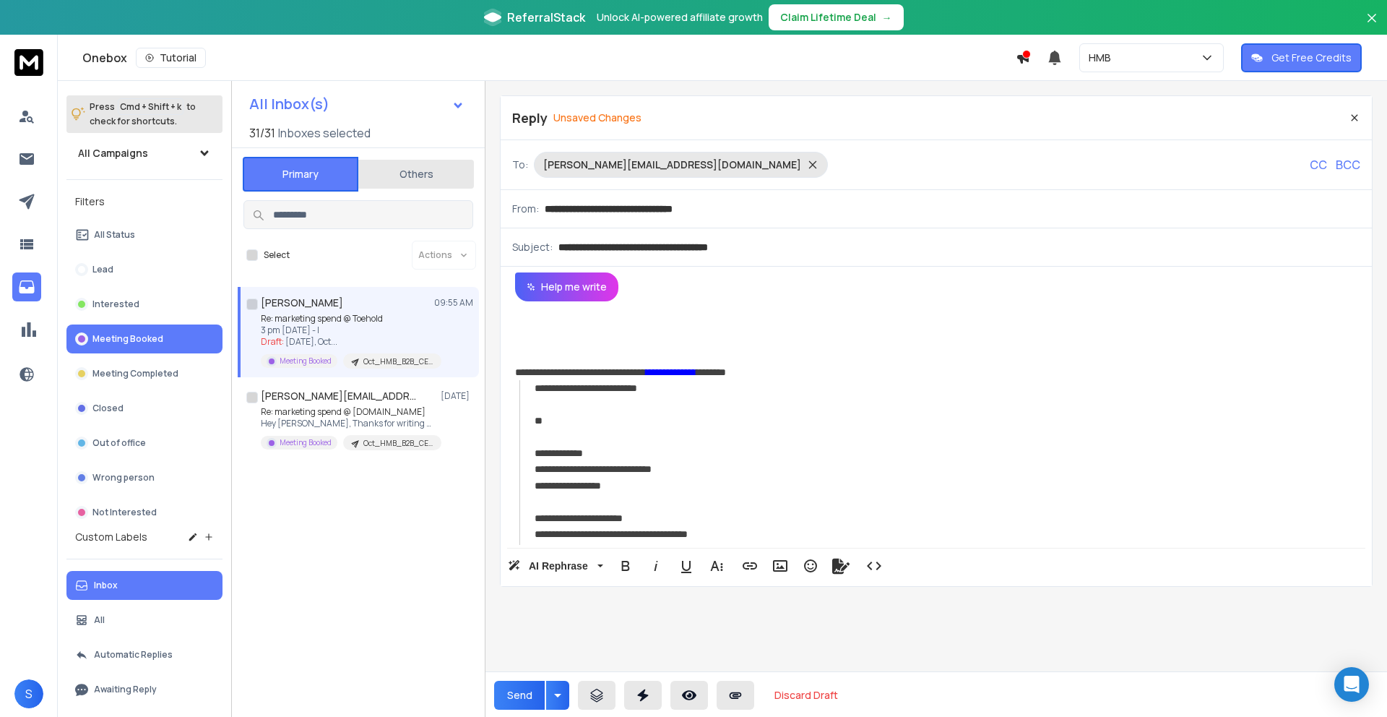
click at [625, 370] on div "**********" at bounding box center [936, 423] width 871 height 244
click at [559, 340] on div at bounding box center [936, 340] width 843 height 16
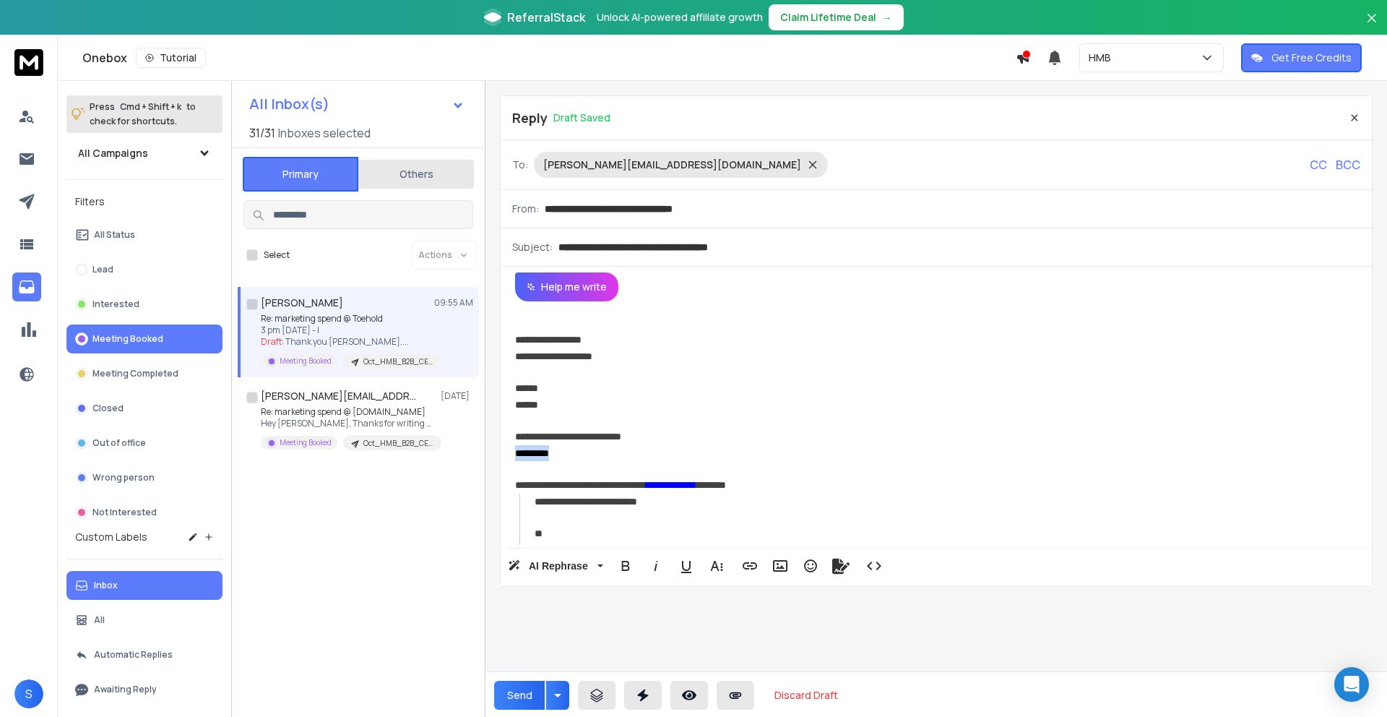
drag, startPoint x: 588, startPoint y: 458, endPoint x: 499, endPoint y: 453, distance: 89.7
click at [499, 453] on div "**********" at bounding box center [937, 424] width 902 height 687
click at [522, 335] on div "**********" at bounding box center [934, 340] width 838 height 16
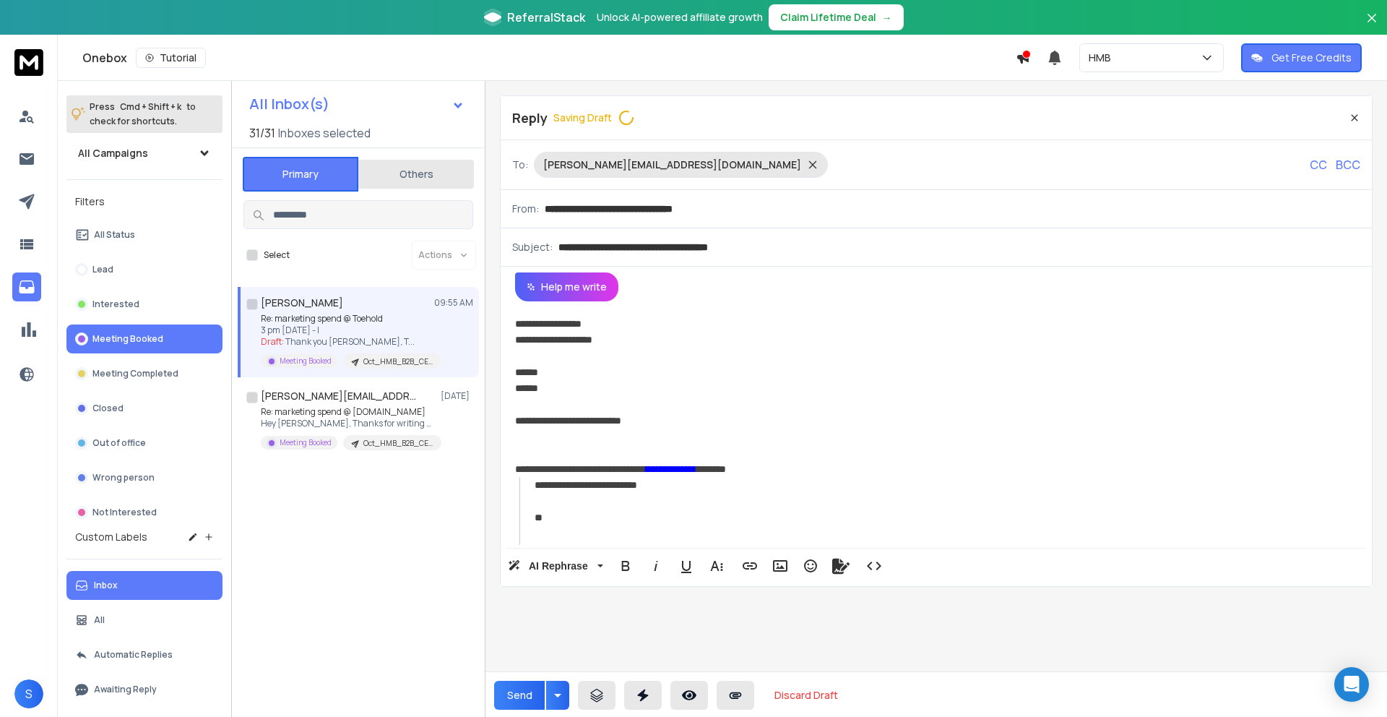
click at [561, 365] on div "******" at bounding box center [934, 372] width 838 height 16
click at [595, 340] on div "**********" at bounding box center [934, 340] width 838 height 16
click at [622, 324] on div "**********" at bounding box center [934, 324] width 838 height 16
drag, startPoint x: 558, startPoint y: 400, endPoint x: 507, endPoint y: 314, distance: 100.8
click at [507, 314] on div "**********" at bounding box center [934, 423] width 867 height 244
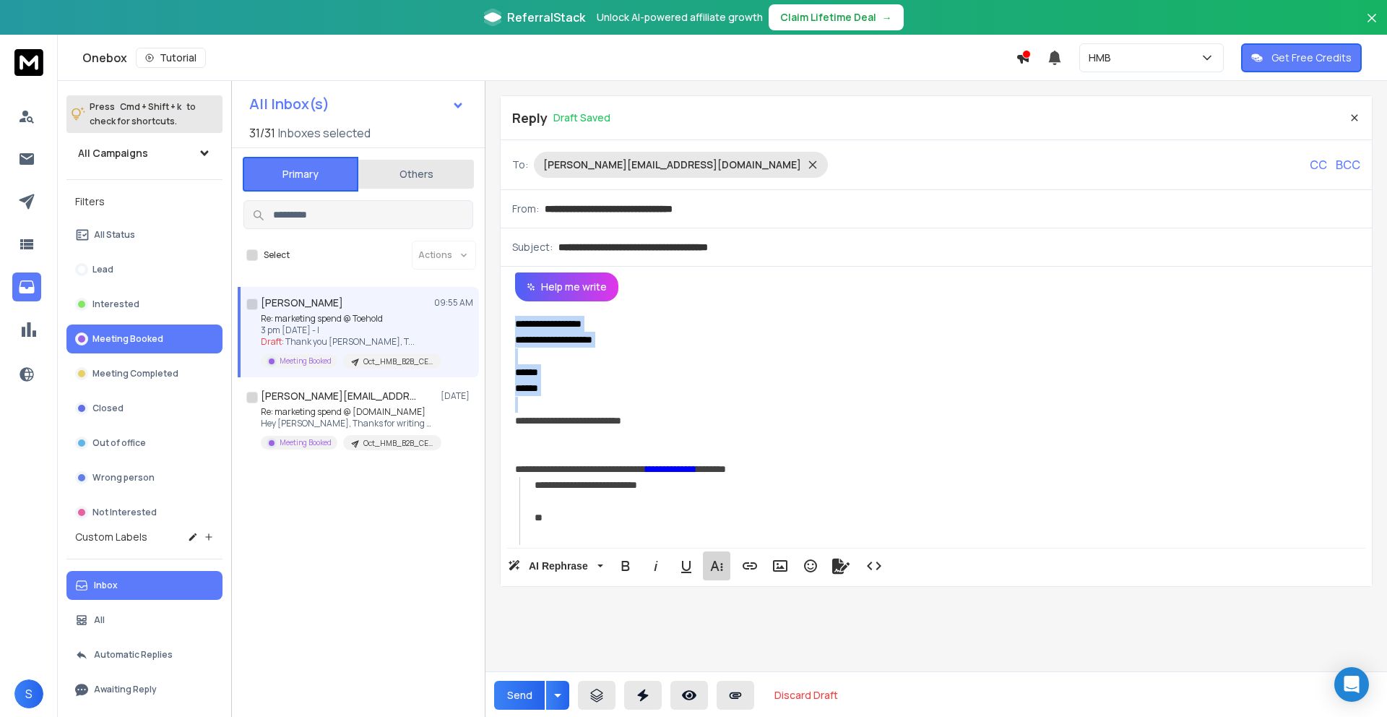
click at [707, 572] on button "More Text" at bounding box center [716, 565] width 27 height 29
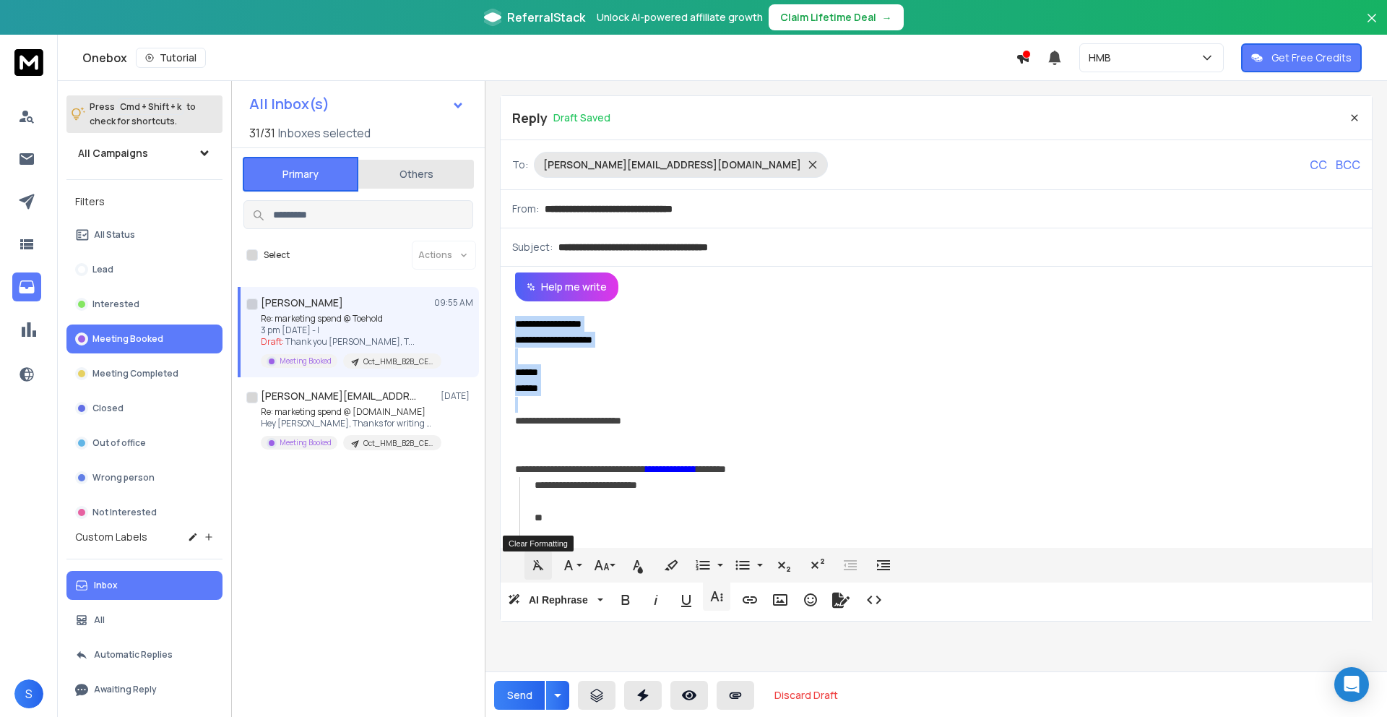
click at [538, 570] on icon "button" at bounding box center [538, 564] width 17 height 17
click at [569, 569] on icon "button" at bounding box center [568, 564] width 17 height 17
click at [588, 566] on link "Verdana" at bounding box center [633, 569] width 150 height 22
click at [606, 569] on icon "button" at bounding box center [601, 564] width 17 height 17
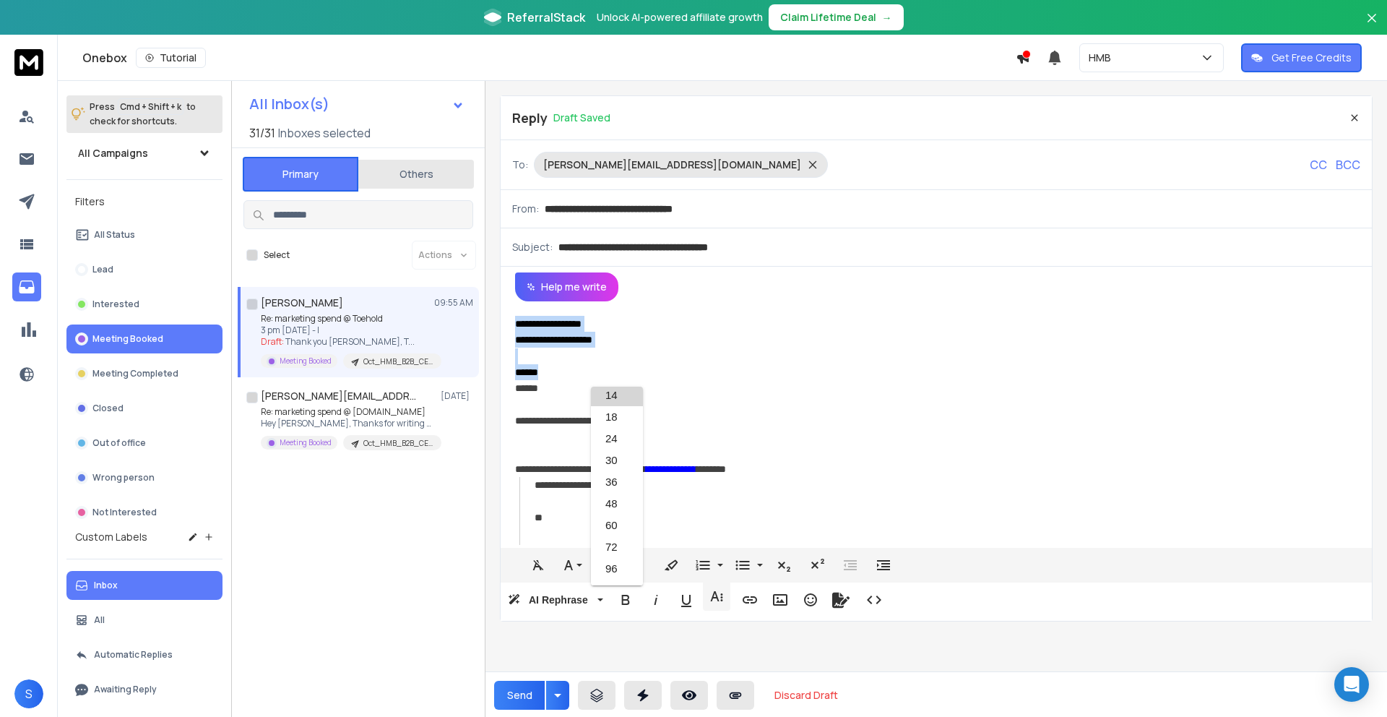
click at [618, 396] on link "14" at bounding box center [617, 395] width 52 height 22
click at [634, 570] on icon "button" at bounding box center [637, 564] width 17 height 17
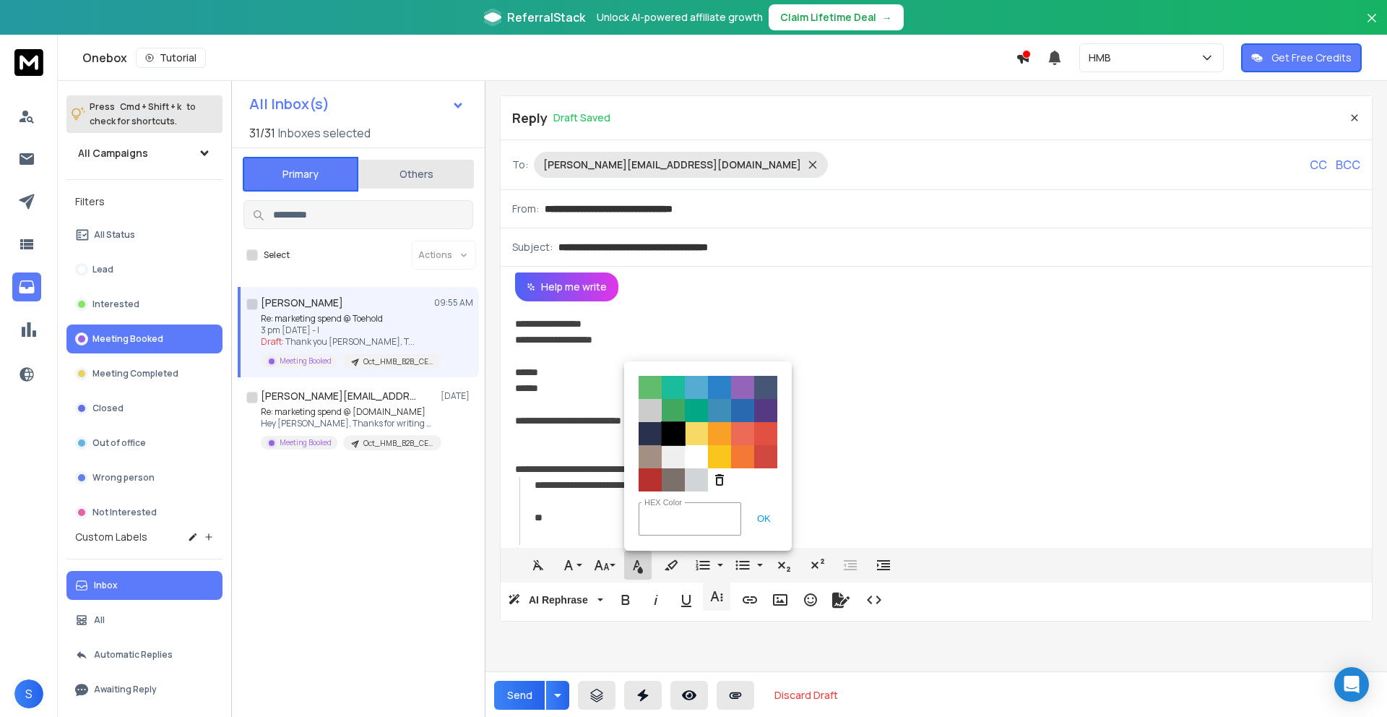
click at [666, 435] on span "Color#000000" at bounding box center [673, 433] width 23 height 23
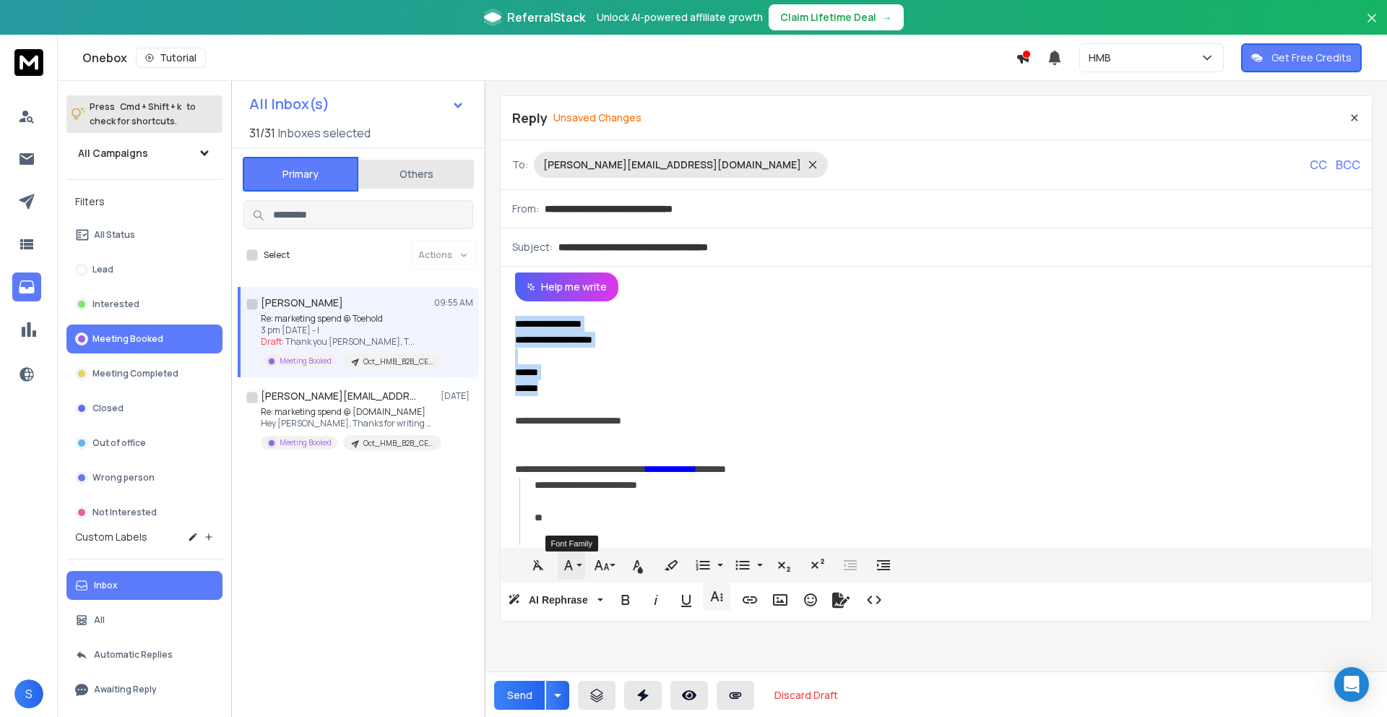
click at [572, 562] on icon "button" at bounding box center [568, 564] width 17 height 17
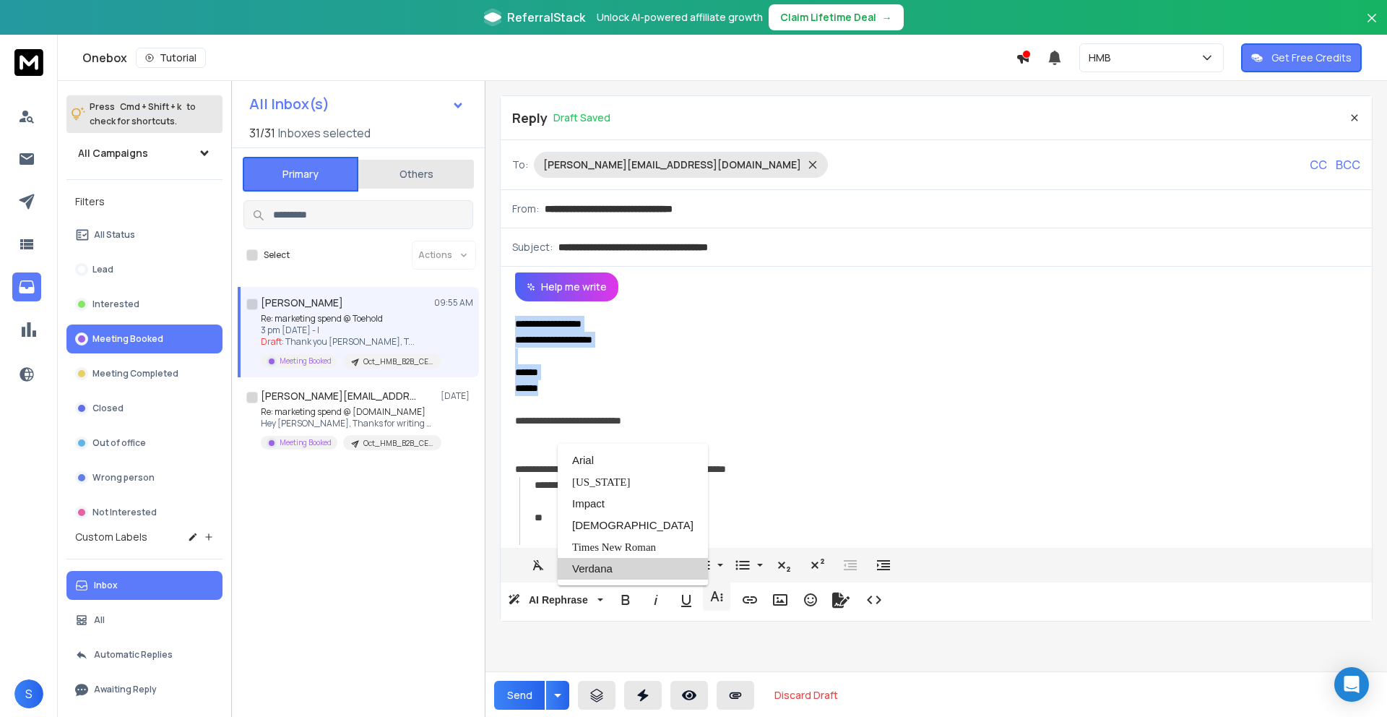
scroll to position [0, 0]
click at [749, 400] on div at bounding box center [934, 405] width 838 height 16
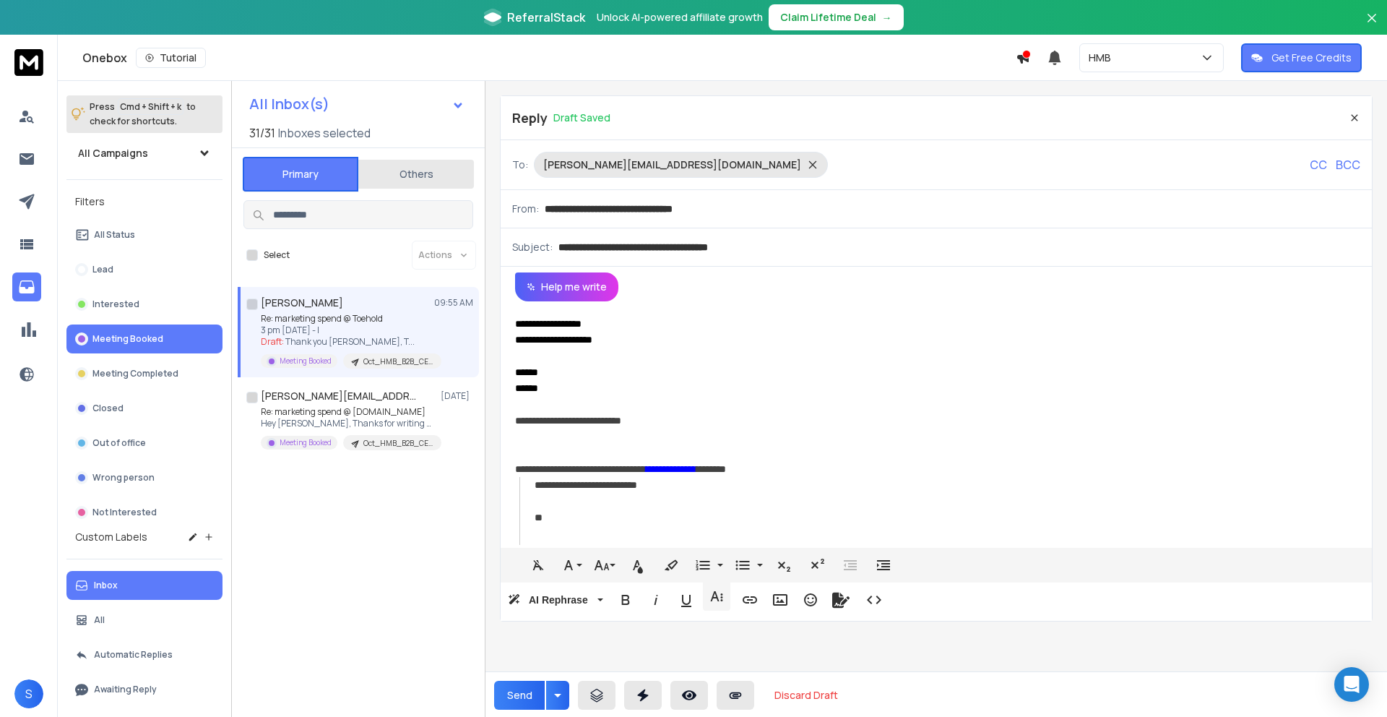
click at [515, 337] on span "**********" at bounding box center [553, 340] width 77 height 10
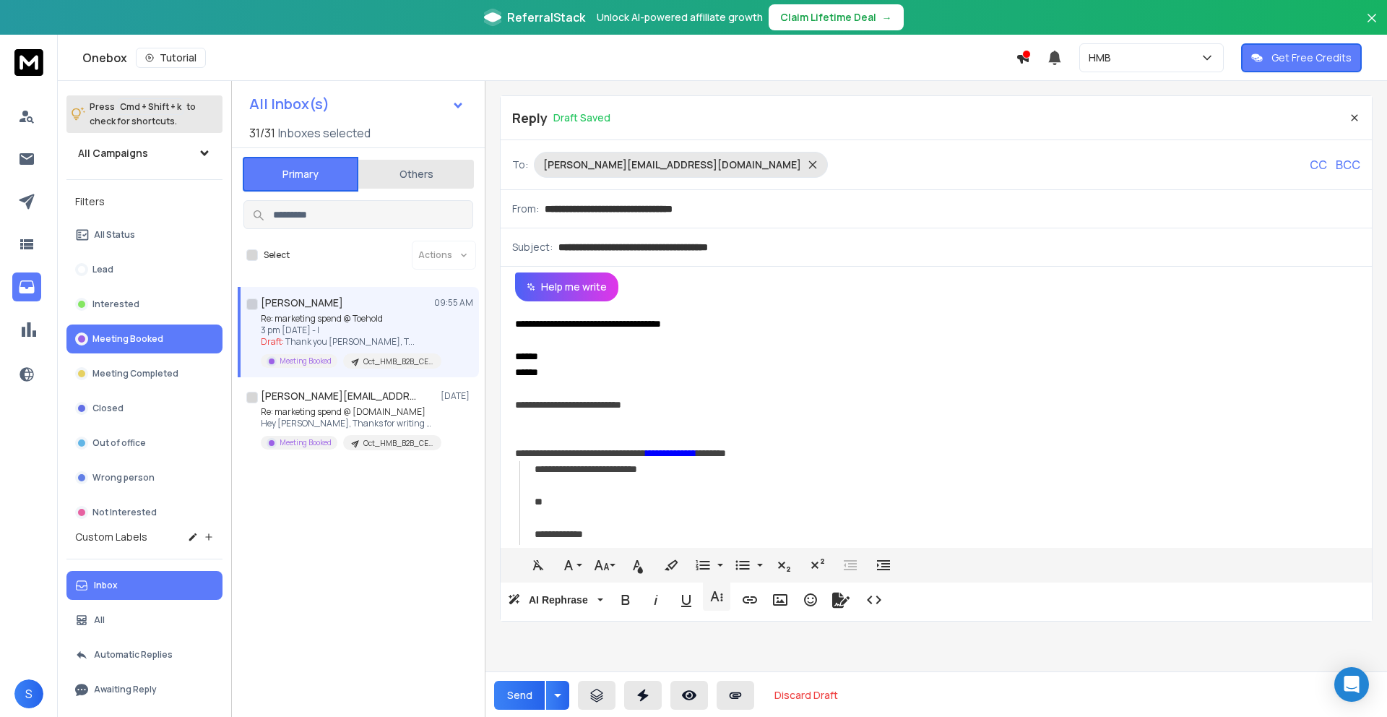
click at [533, 696] on button "Send" at bounding box center [519, 695] width 51 height 29
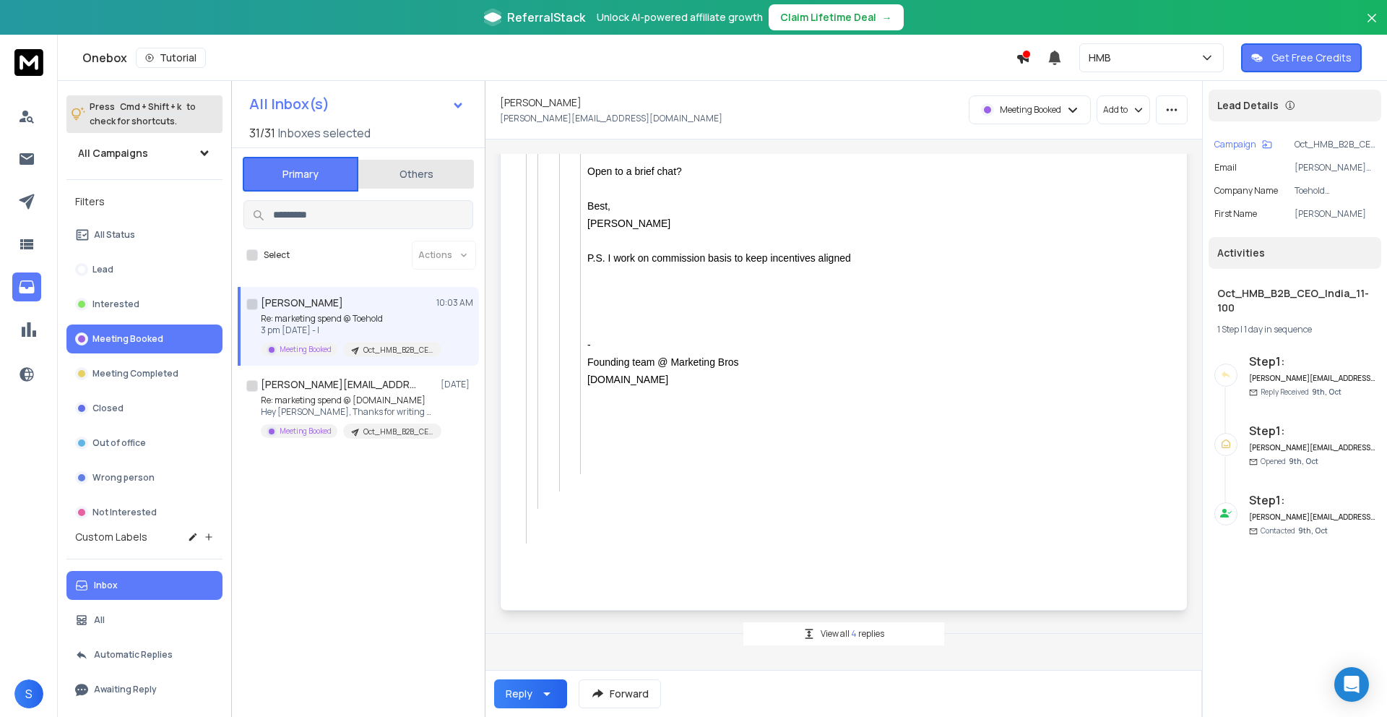
scroll to position [1806, 0]
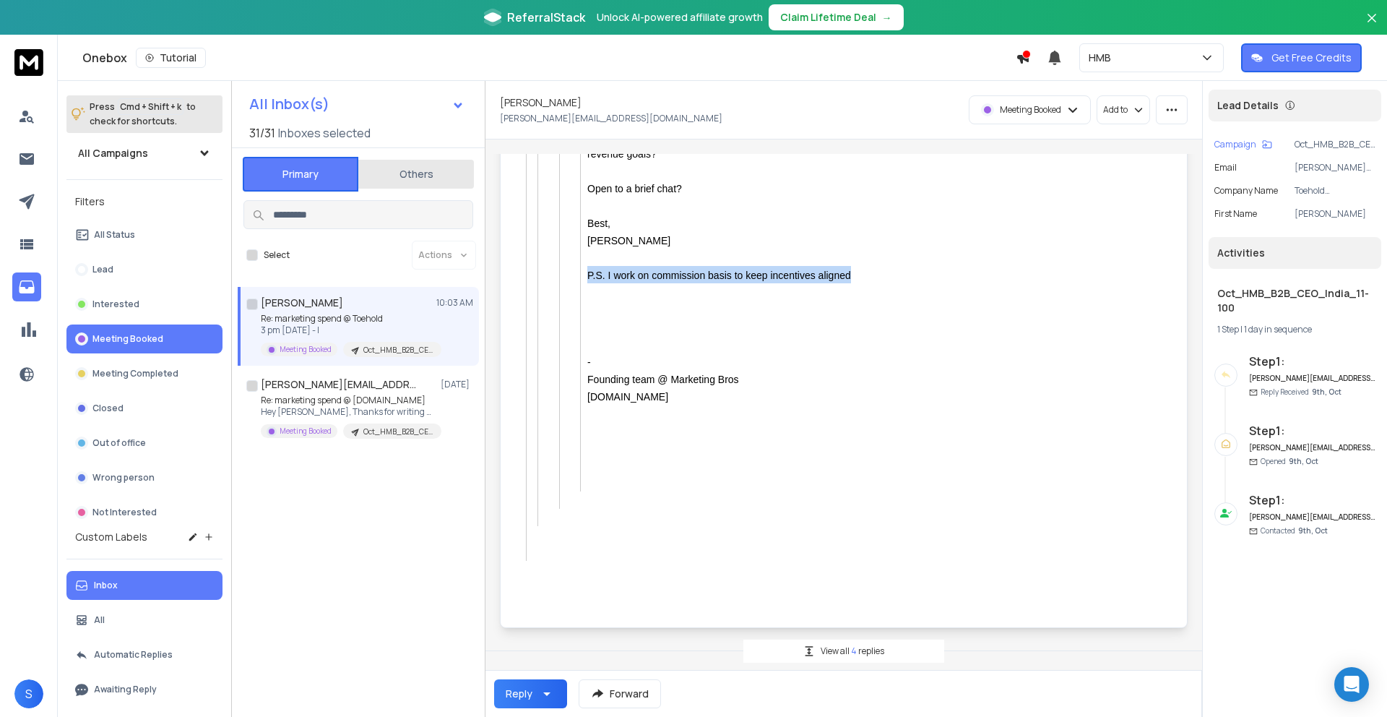
drag, startPoint x: 905, startPoint y: 290, endPoint x: 583, endPoint y: 290, distance: 322.3
click at [583, 290] on blockquote "Hi [PERSON_NAME] Saw that you lead Toehold Photography The highest intent leads…" at bounding box center [761, 205] width 363 height 572
copy span "P.S. I work on commission basis to keep incentives aligned"
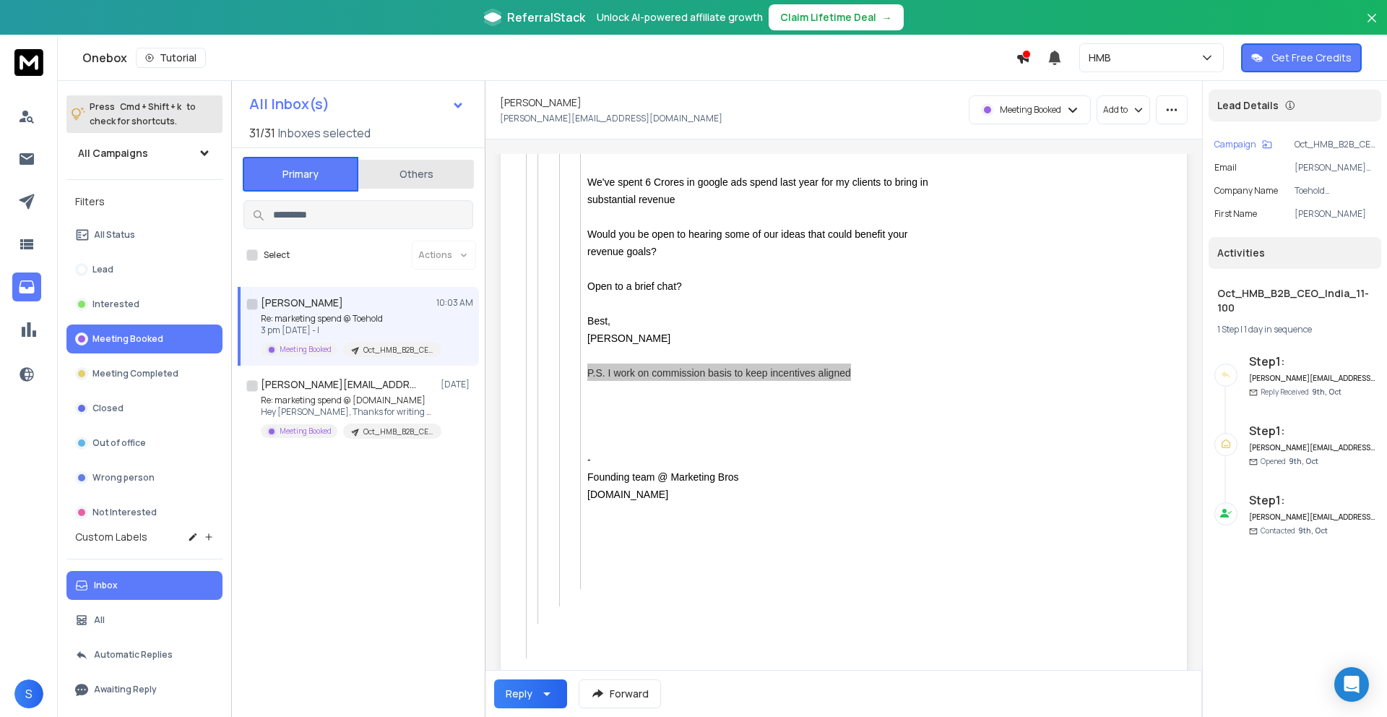
scroll to position [1550, 0]
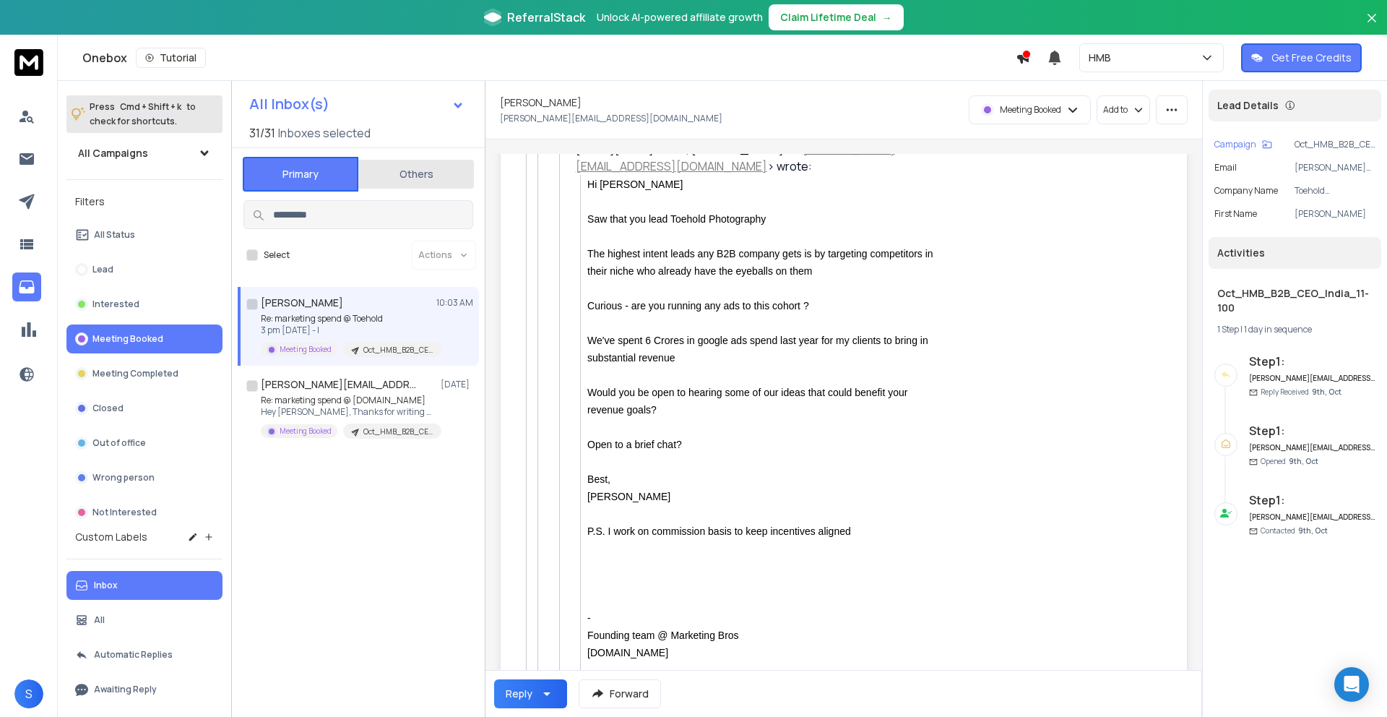
click at [618, 512] on div "Best, [PERSON_NAME] I work on commission basis to keep incentives aligned -" at bounding box center [765, 548] width 356 height 156
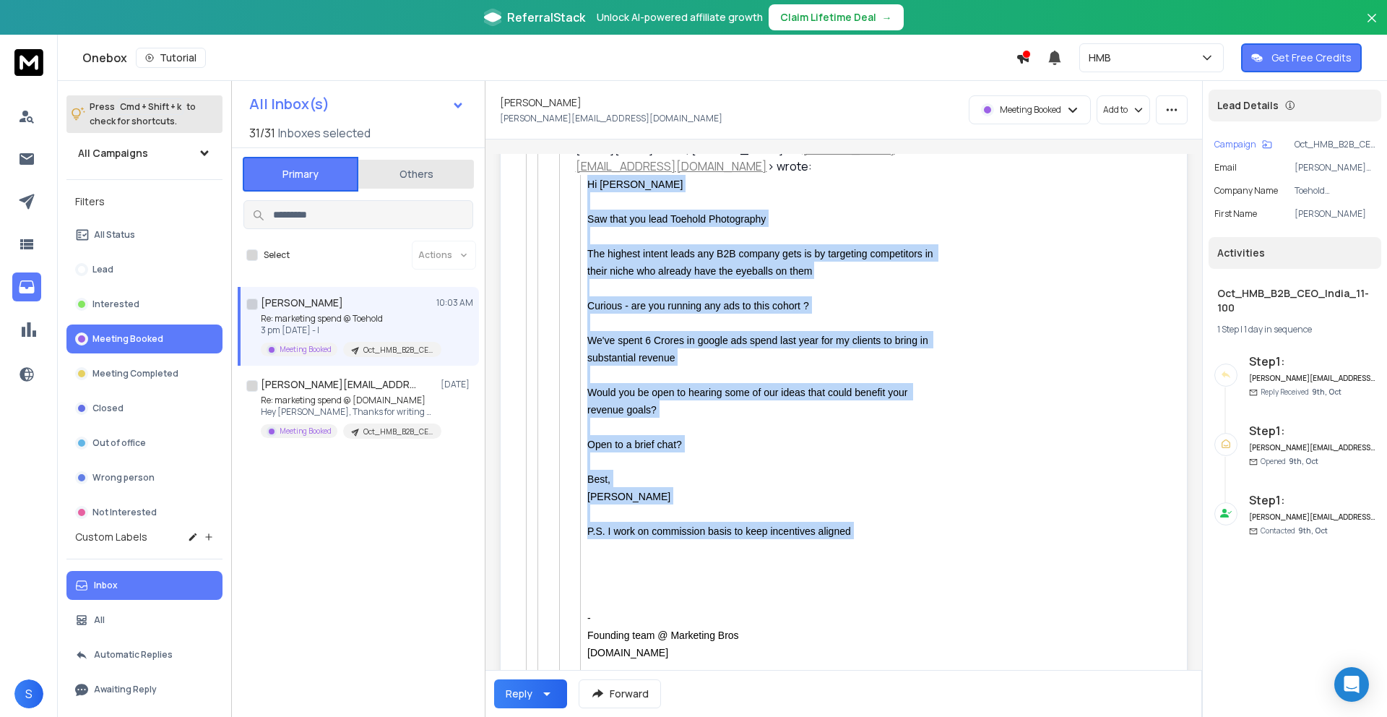
drag, startPoint x: 911, startPoint y: 557, endPoint x: 577, endPoint y: 202, distance: 487.7
click at [577, 202] on div "[DATE][DATE] 09:47, [PERSON_NAME] A < [PERSON_NAME][EMAIL_ADDRESS][DOMAIN_NAME]…" at bounding box center [759, 443] width 367 height 607
copy div "Hi [PERSON_NAME] Saw that you lead Toehold Photography The highest intent leads…"
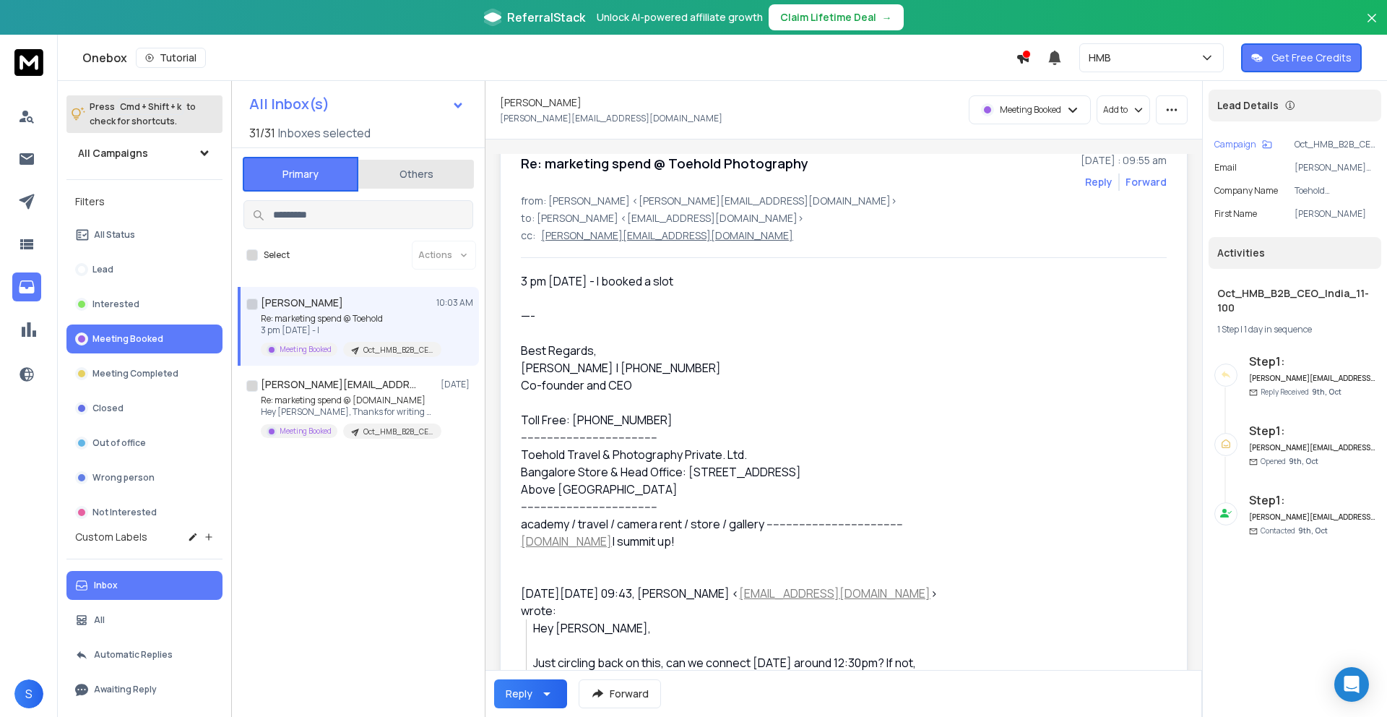
scroll to position [0, 0]
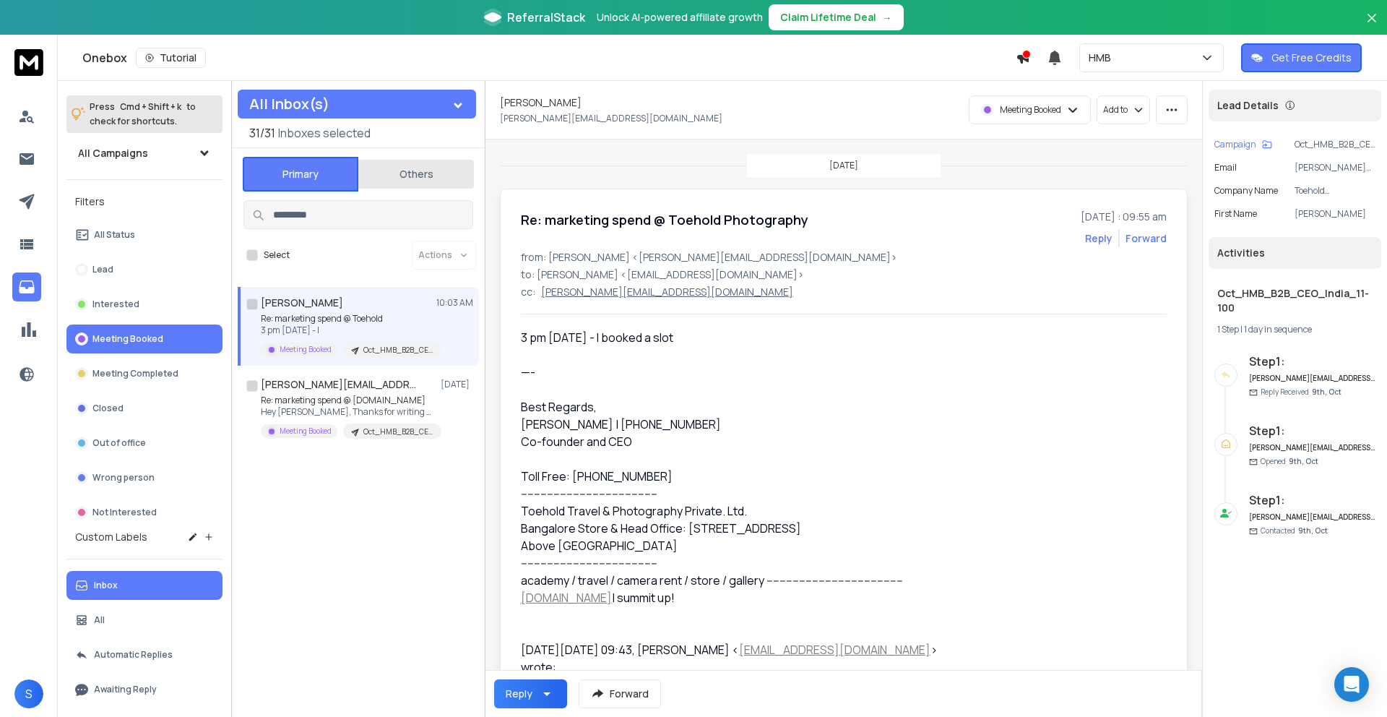
click at [452, 105] on icon at bounding box center [458, 105] width 13 height 13
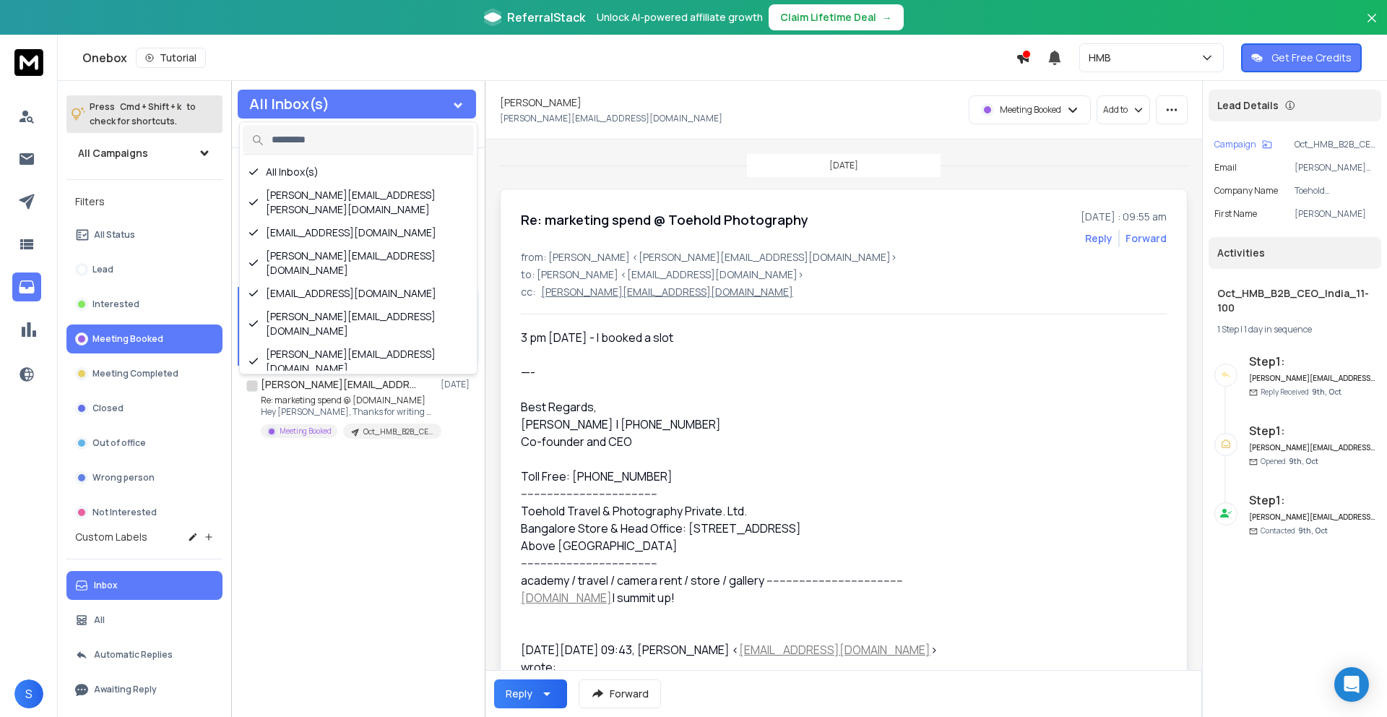
click at [452, 105] on icon at bounding box center [458, 105] width 13 height 13
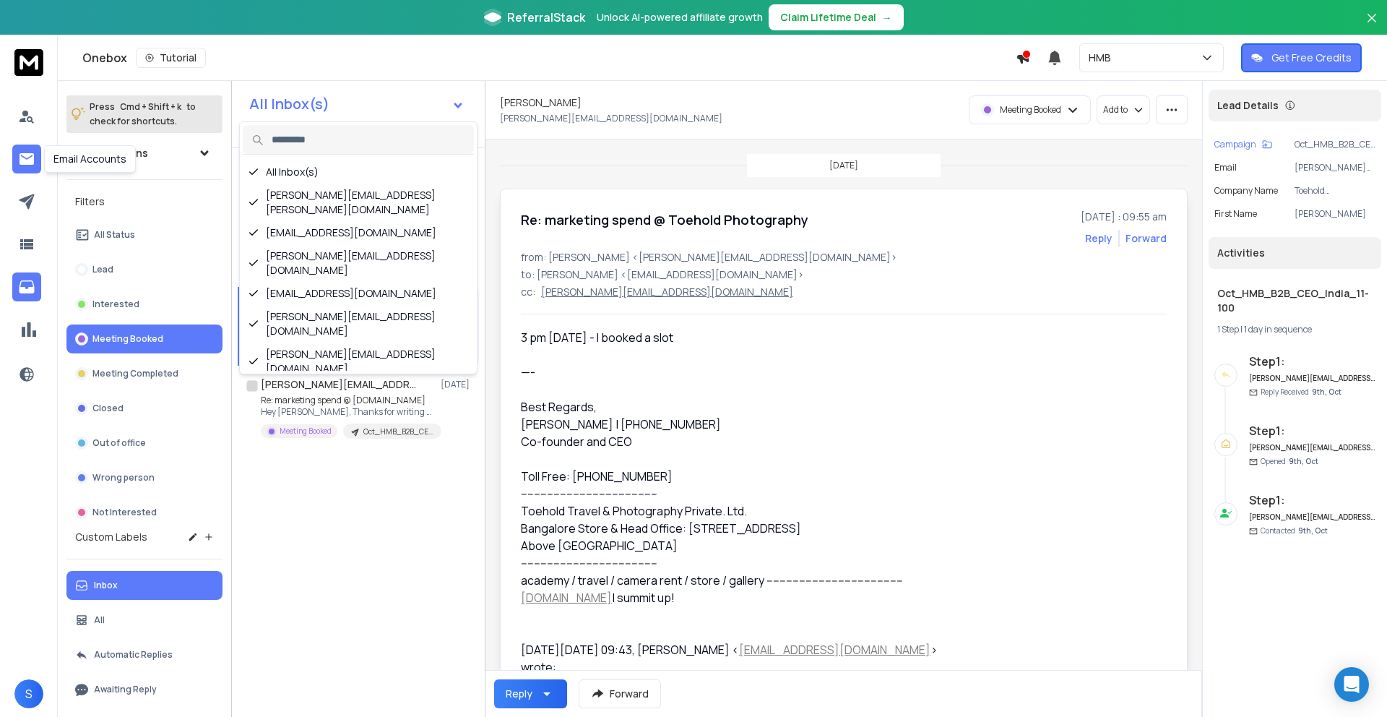
click at [24, 160] on icon at bounding box center [27, 159] width 14 height 12
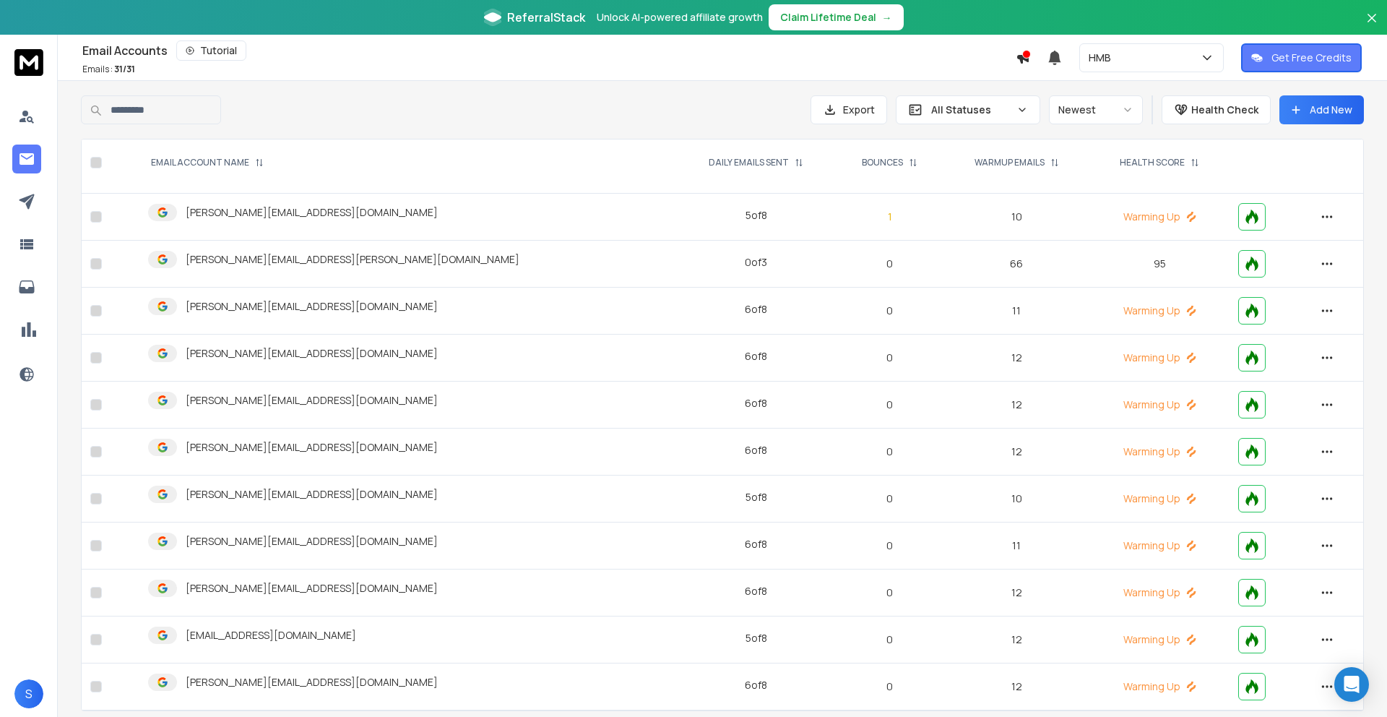
scroll to position [943, 0]
